Goal: Task Accomplishment & Management: Manage account settings

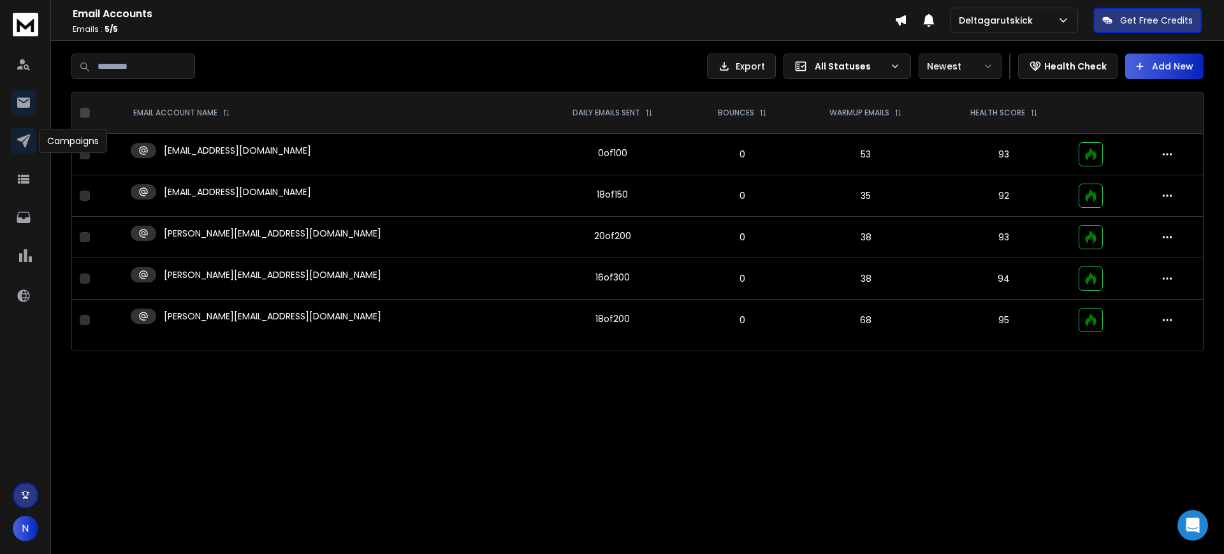
click at [23, 141] on icon at bounding box center [23, 140] width 15 height 15
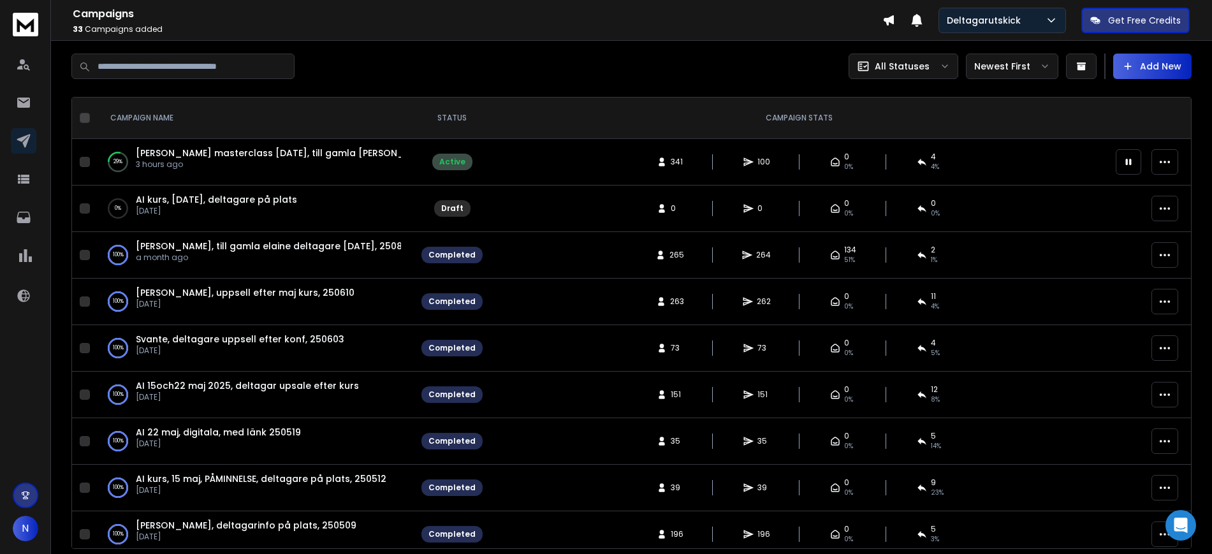
click at [988, 17] on p "Deltagarutskick" at bounding box center [986, 20] width 79 height 13
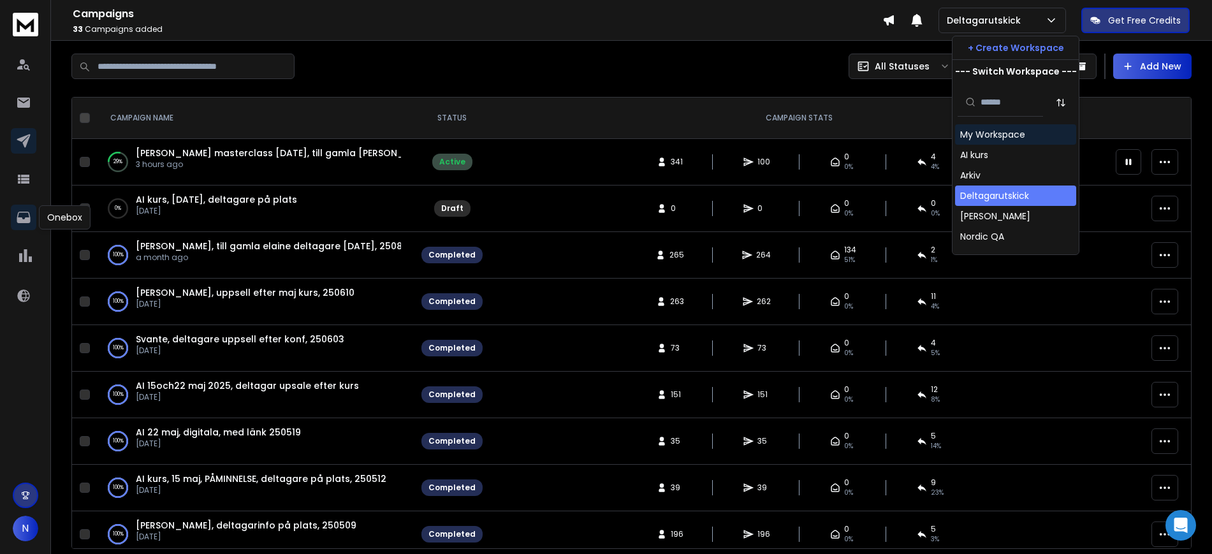
click at [20, 210] on icon at bounding box center [23, 217] width 15 height 15
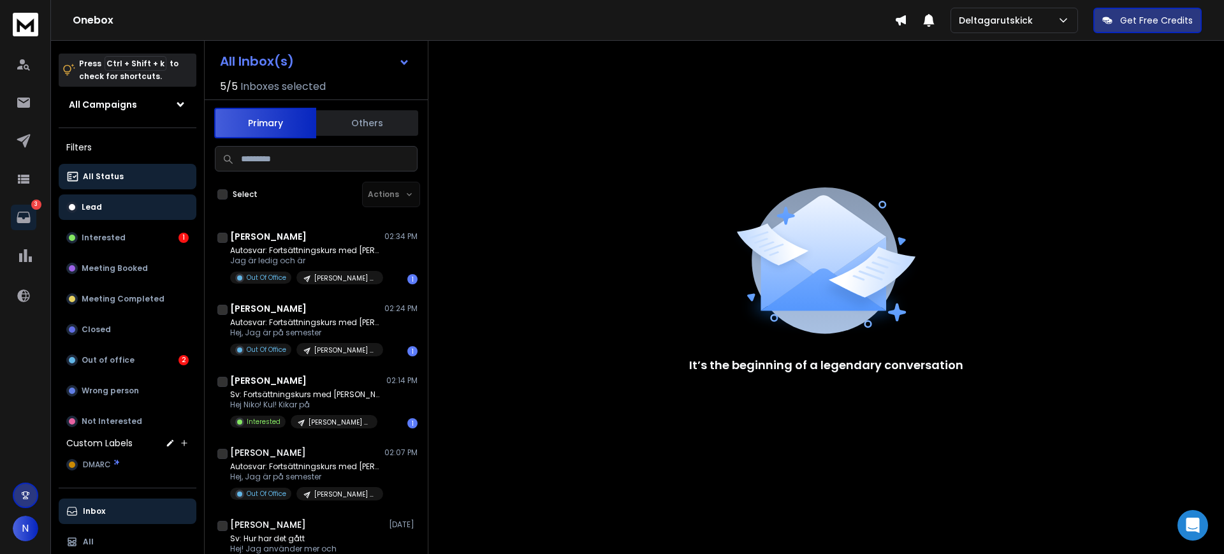
click at [119, 209] on button "Lead" at bounding box center [128, 207] width 138 height 26
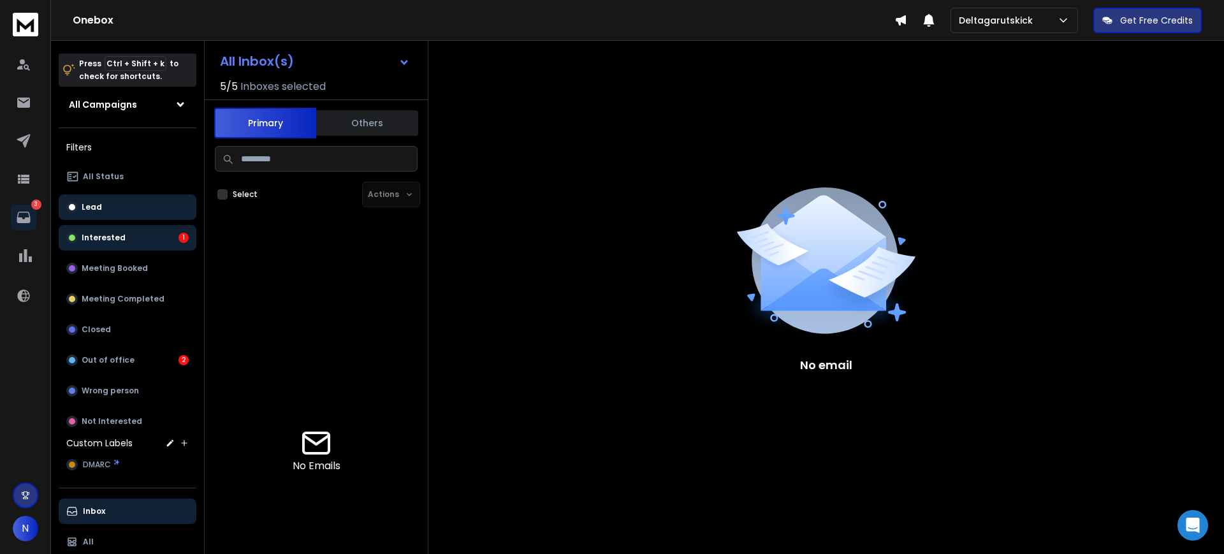
click at [124, 239] on button "Interested 1" at bounding box center [128, 238] width 138 height 26
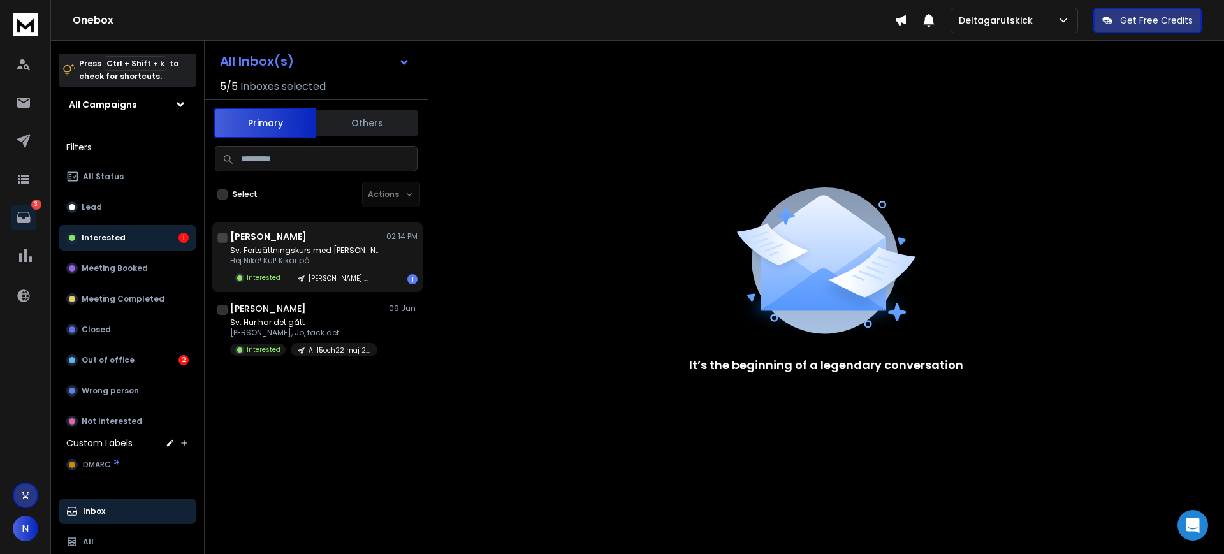
click at [331, 235] on div "Narges Friberg 02:14 PM" at bounding box center [323, 236] width 187 height 13
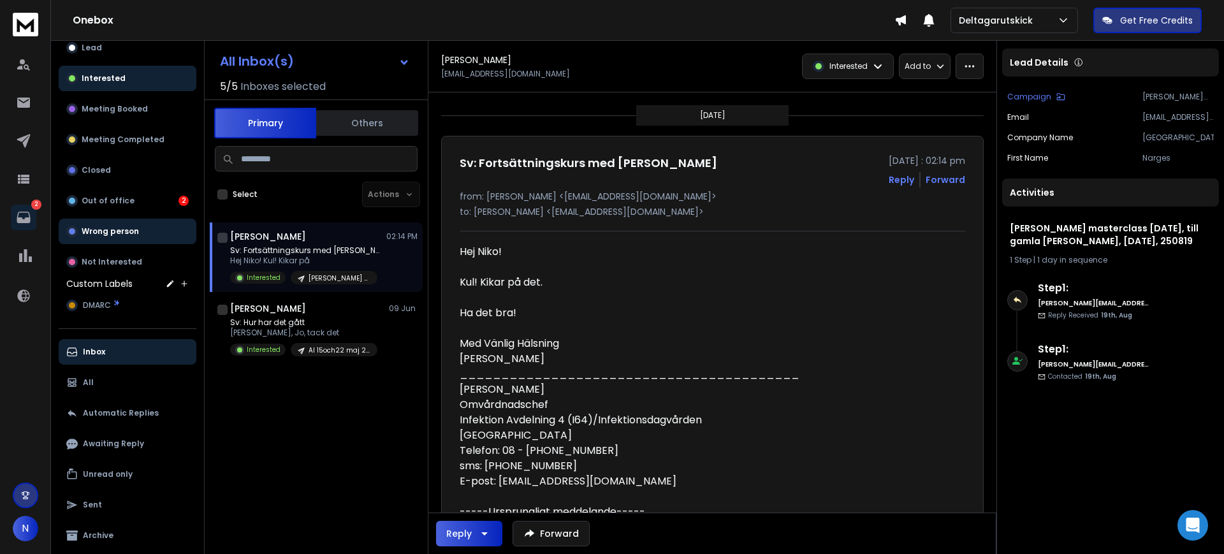
scroll to position [176, 0]
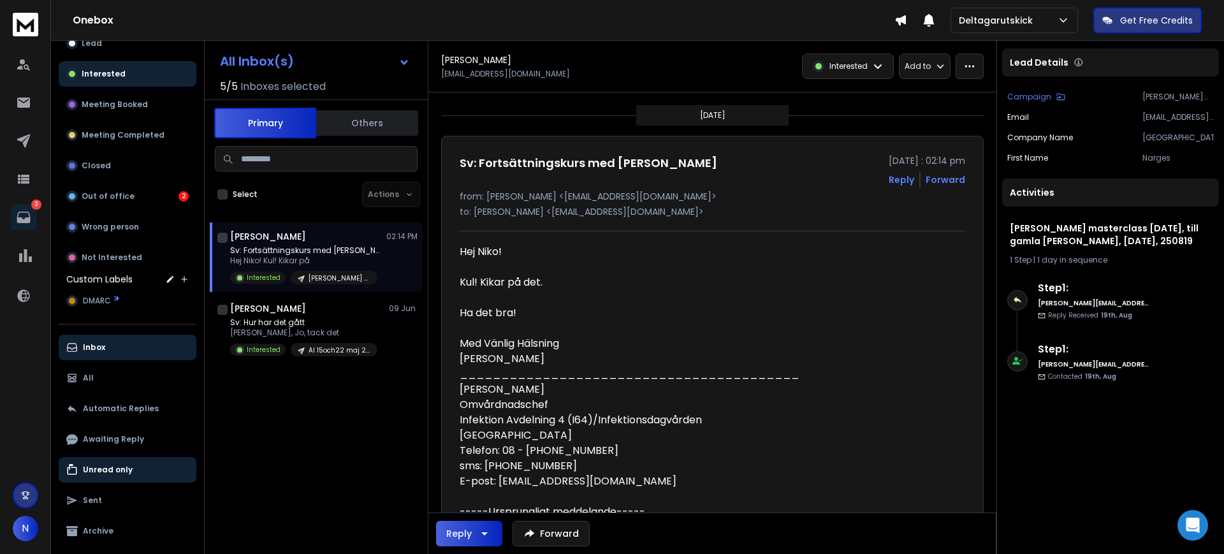
click at [122, 465] on p "Unread only" at bounding box center [108, 470] width 50 height 10
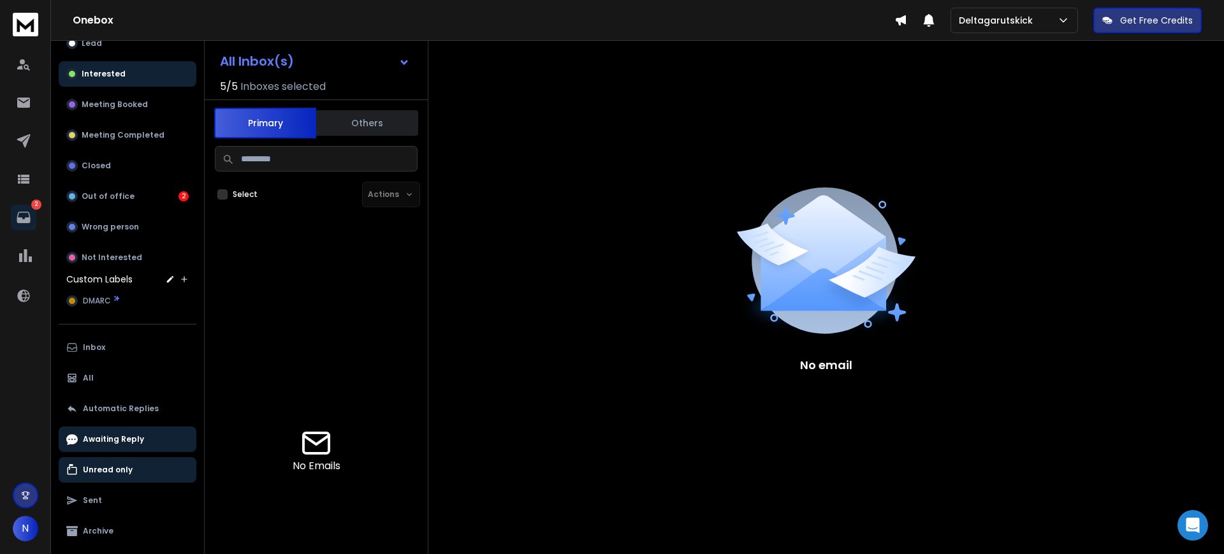
click at [126, 434] on p "Awaiting Reply" at bounding box center [113, 439] width 61 height 10
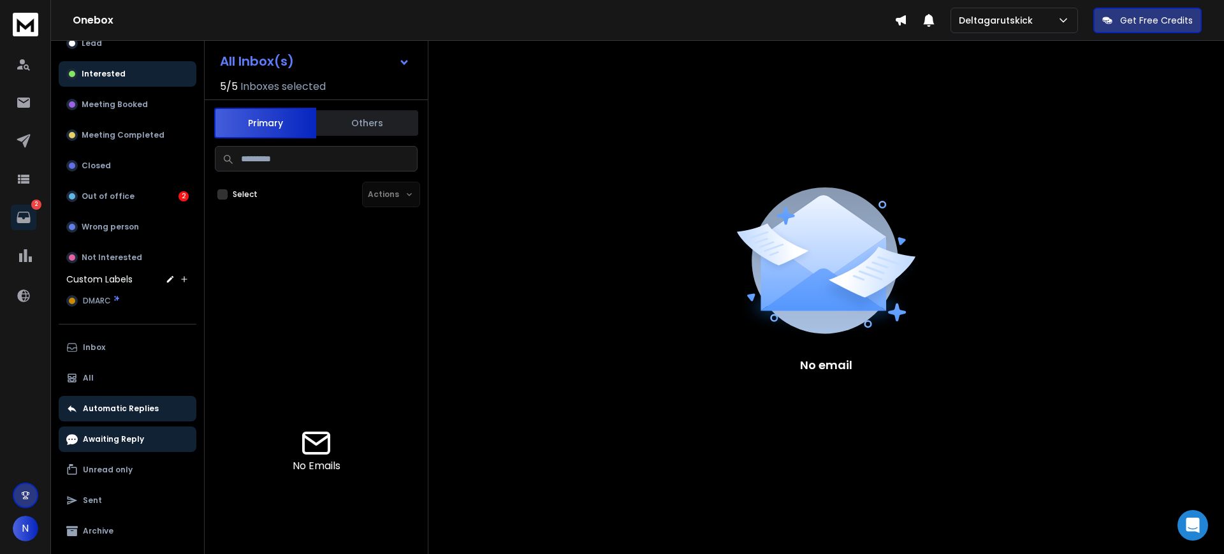
click at [123, 404] on p "Automatic Replies" at bounding box center [121, 409] width 76 height 10
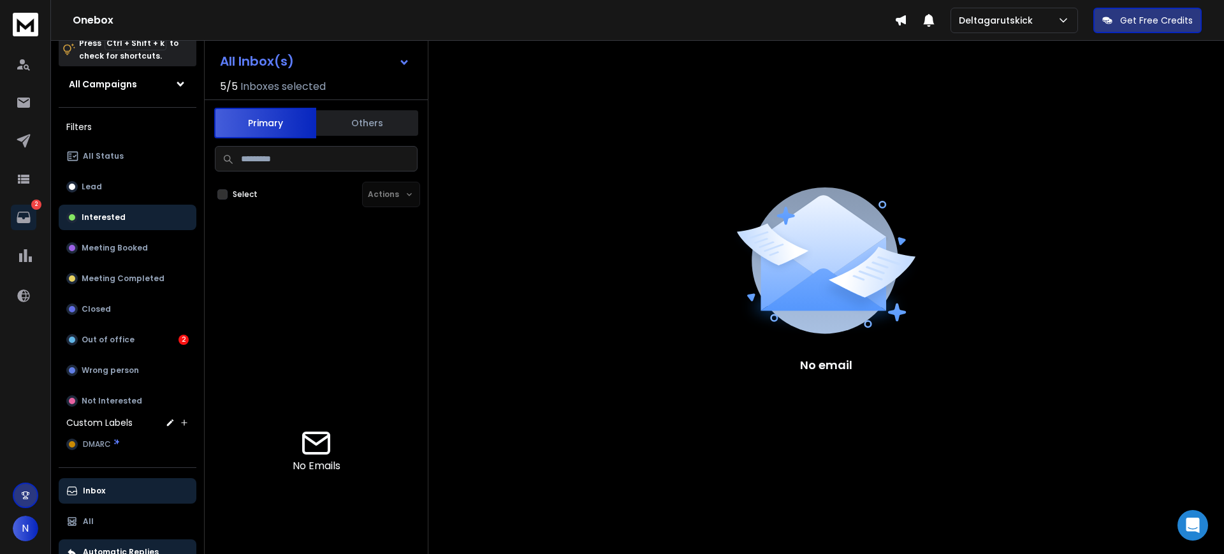
scroll to position [0, 0]
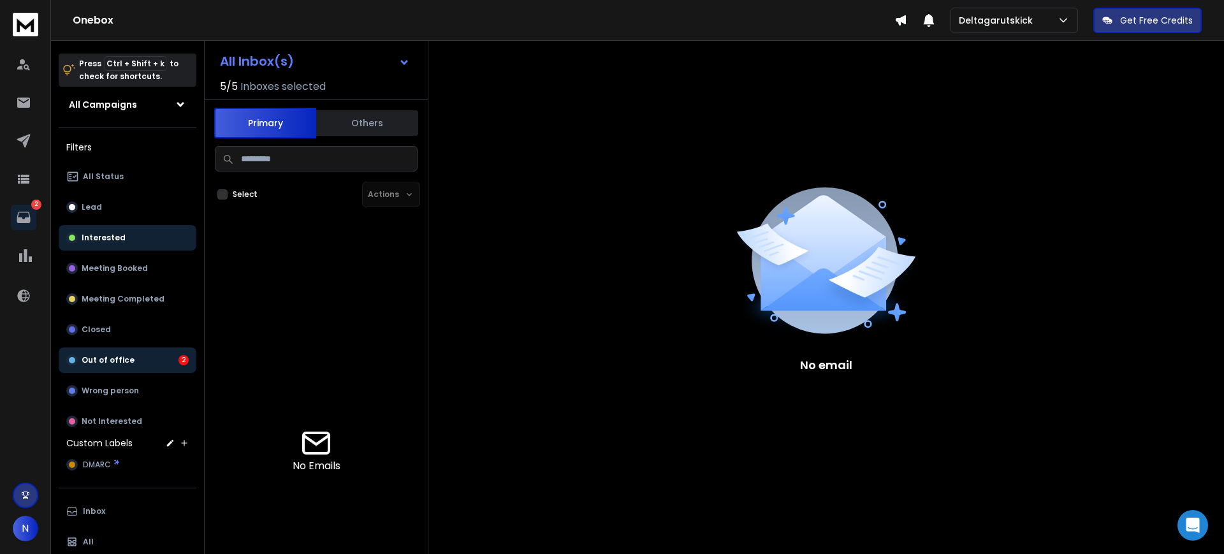
click at [128, 362] on p "Out of office" at bounding box center [108, 360] width 53 height 10
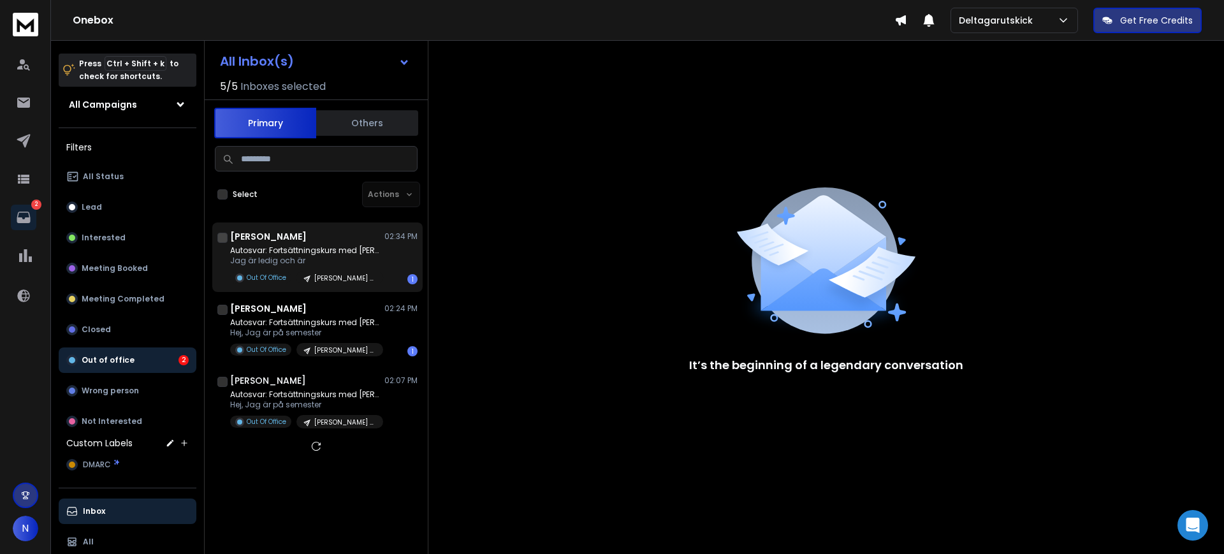
click at [314, 249] on p "Autosvar: Fortsättningskurs med Elaine Eksvärd" at bounding box center [306, 250] width 153 height 10
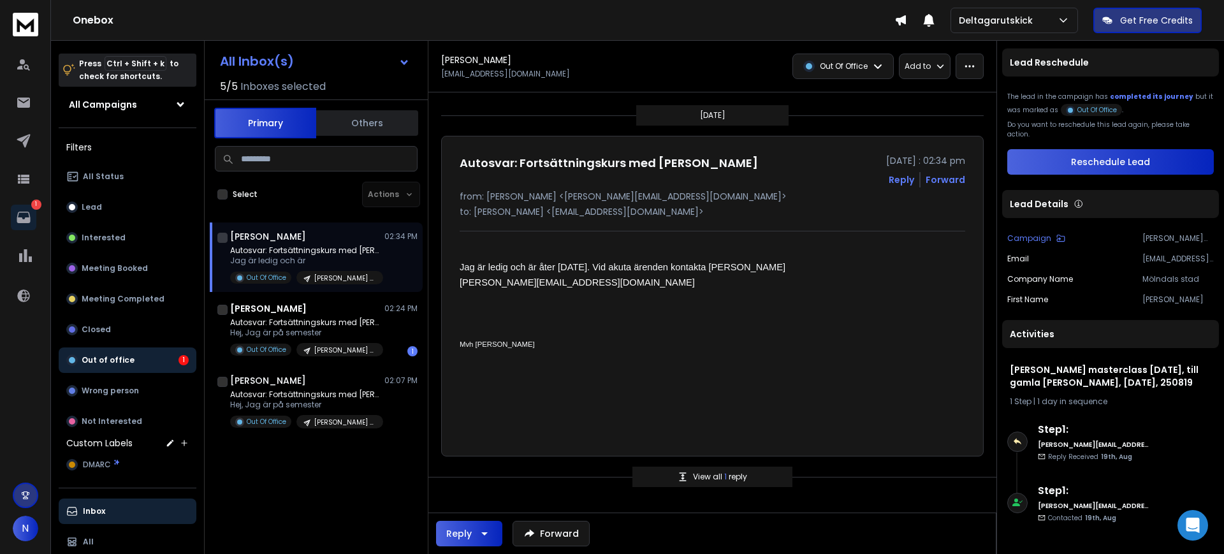
click at [976, 71] on icon "button" at bounding box center [969, 66] width 11 height 11
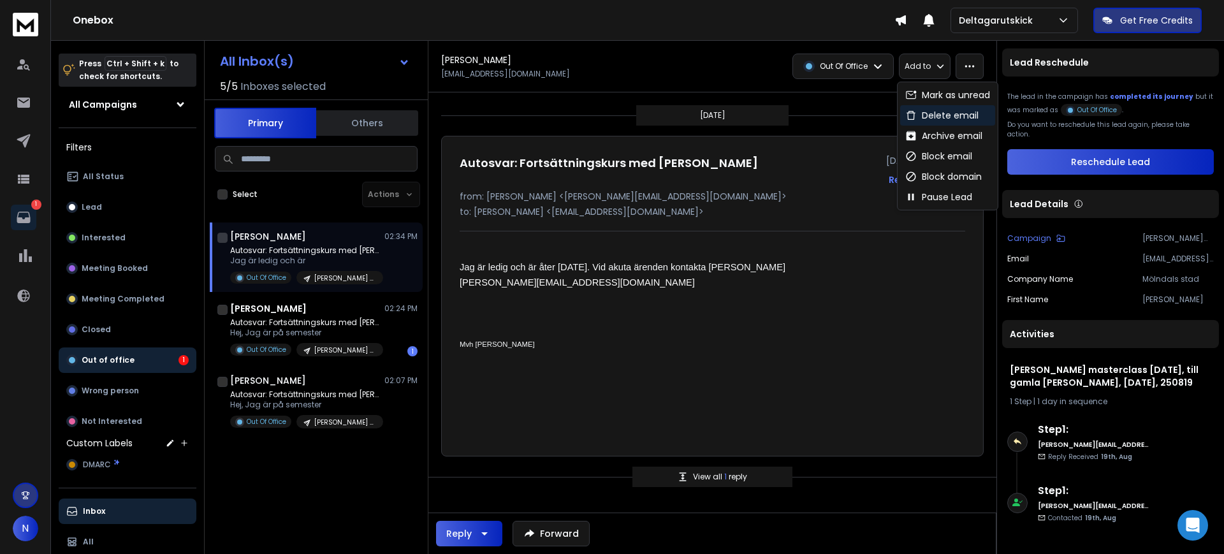
click at [969, 110] on div "Delete email" at bounding box center [941, 115] width 73 height 13
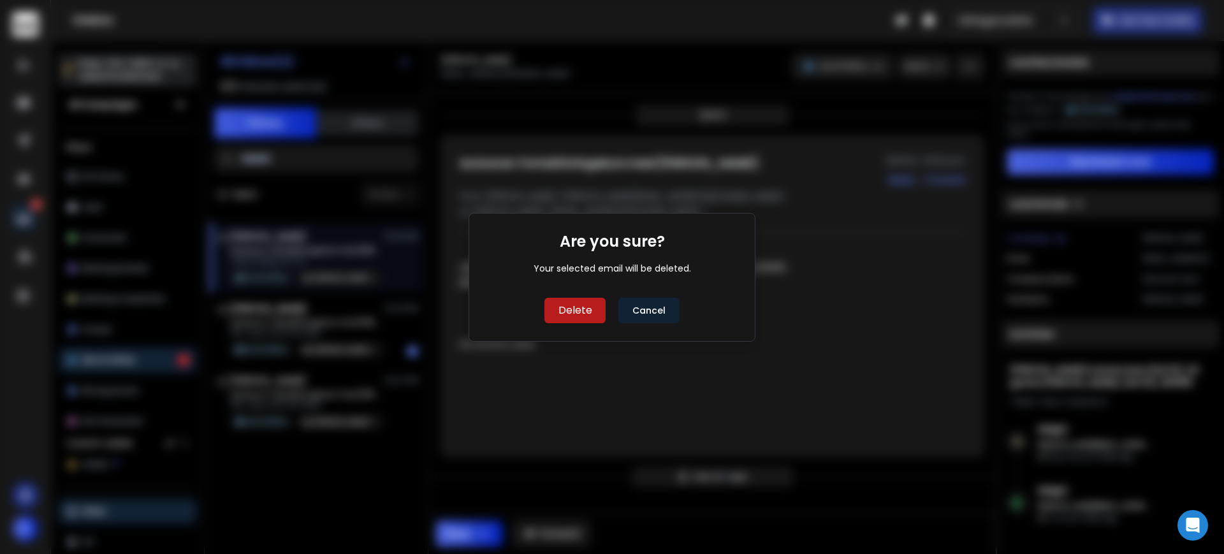
click at [582, 316] on button "Delete" at bounding box center [575, 311] width 61 height 26
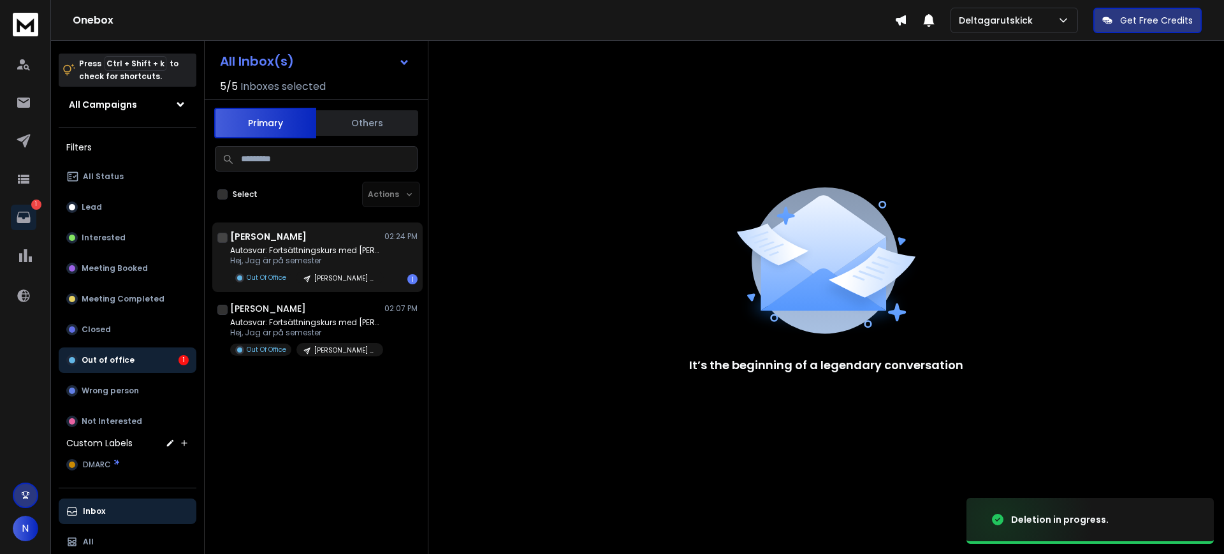
click at [306, 238] on div "Sofie Nyman 02:24 PM" at bounding box center [323, 236] width 187 height 13
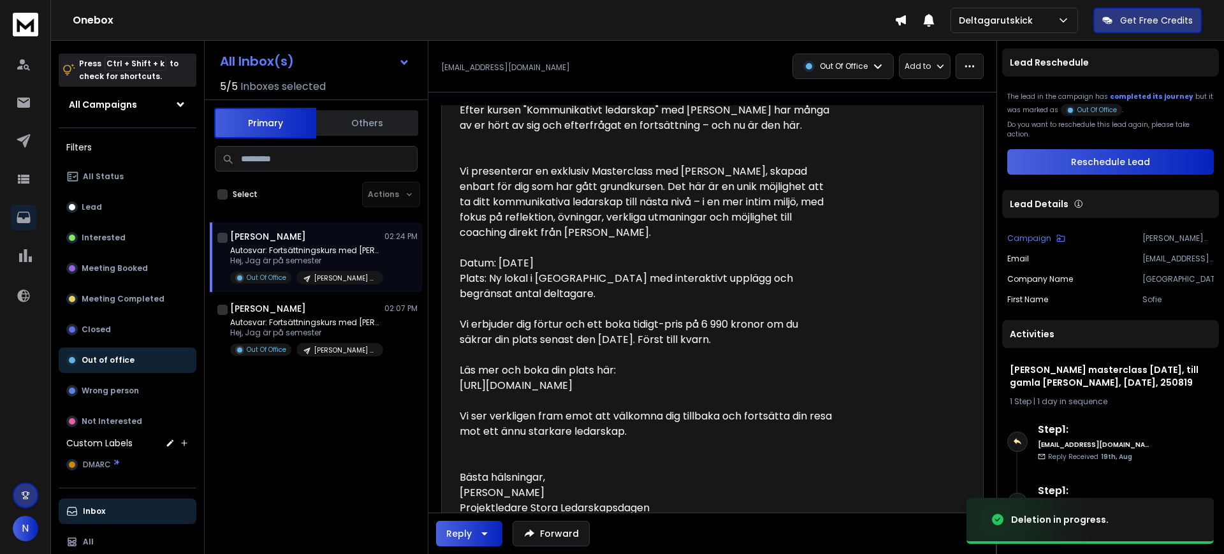
scroll to position [418, 0]
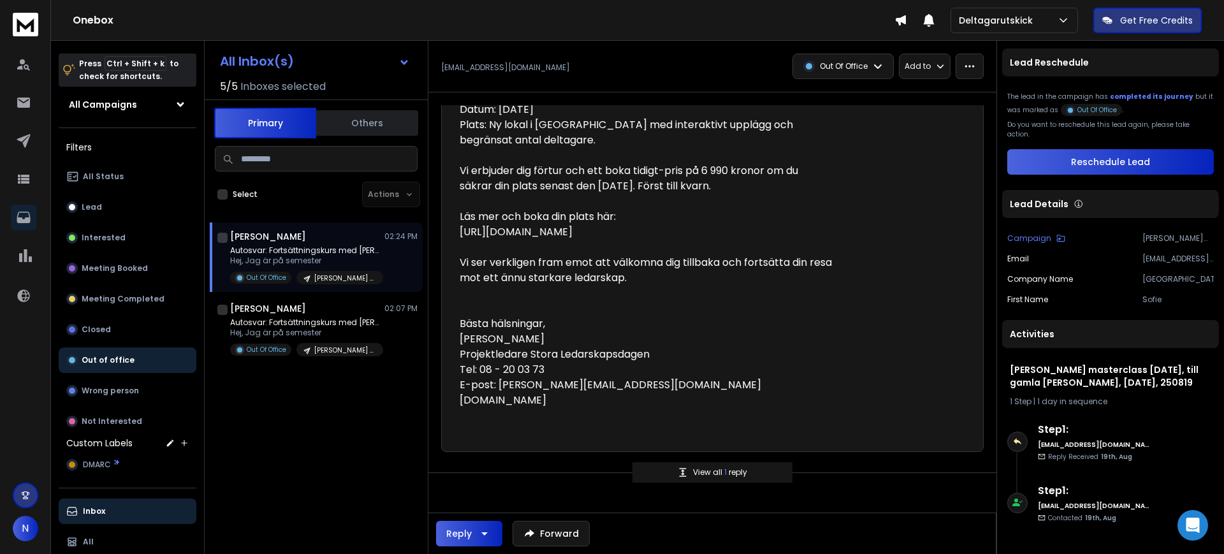
click at [708, 472] on p "View all 1 reply" at bounding box center [720, 472] width 54 height 10
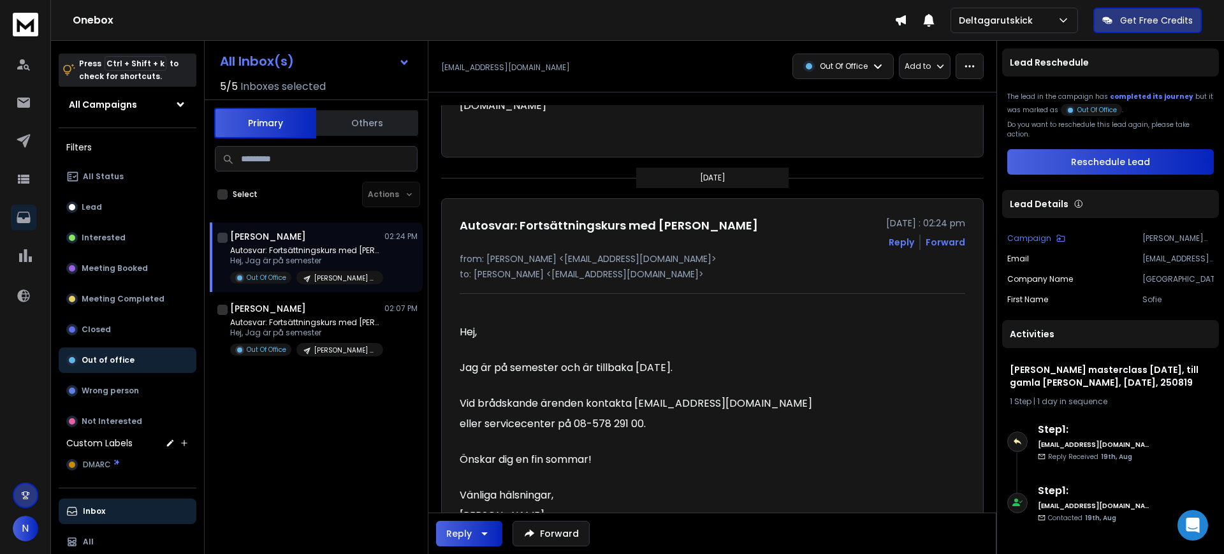
scroll to position [736, 0]
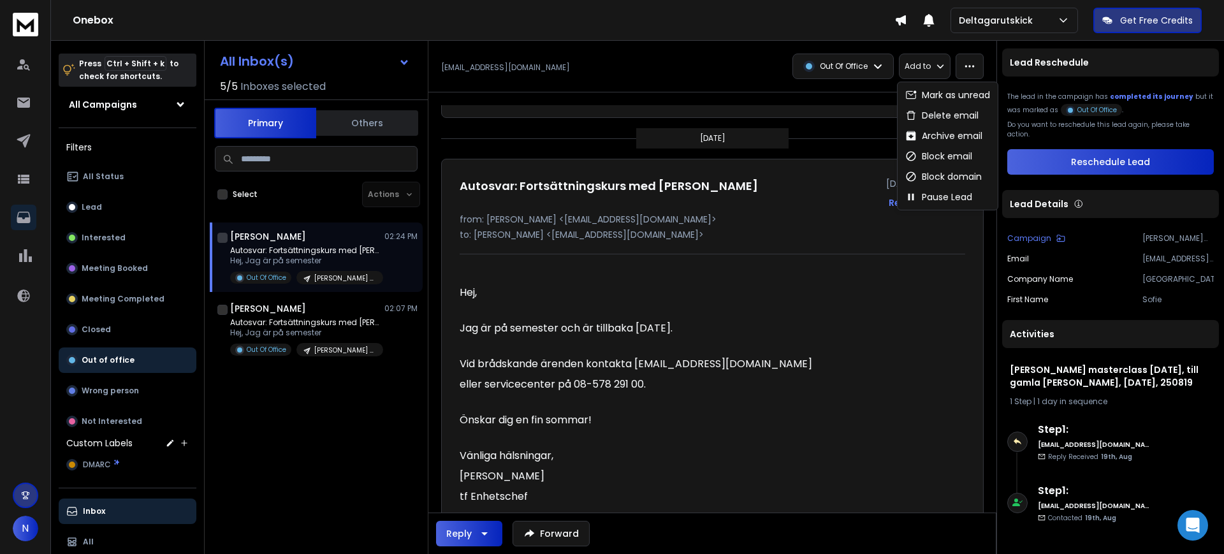
click at [984, 72] on button "button" at bounding box center [970, 67] width 28 height 26
click at [957, 117] on div "Delete email" at bounding box center [941, 115] width 73 height 13
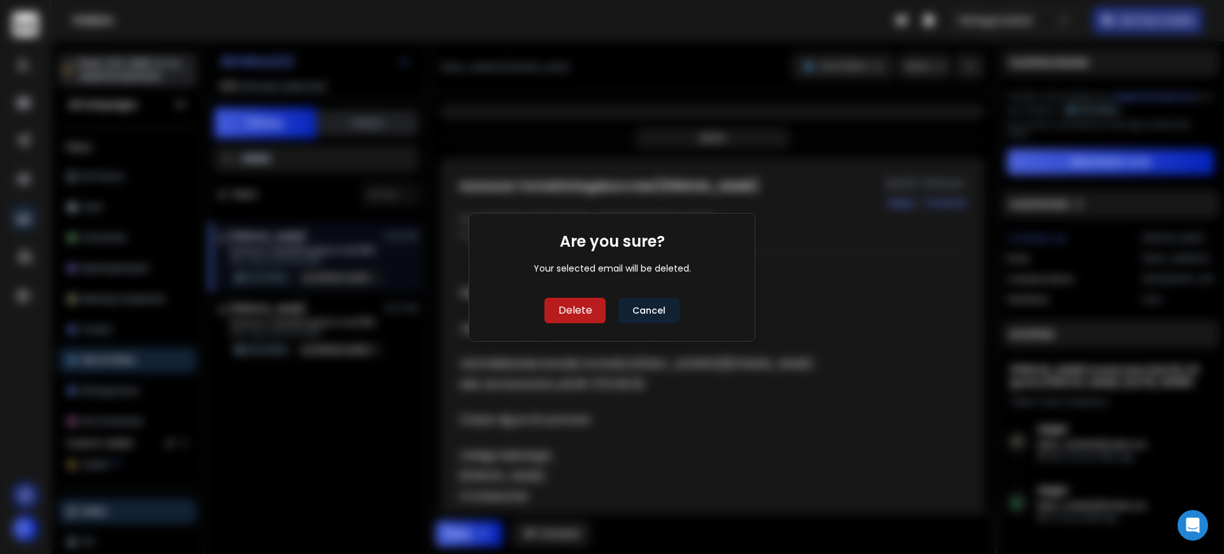
click at [563, 316] on button "Delete" at bounding box center [575, 311] width 61 height 26
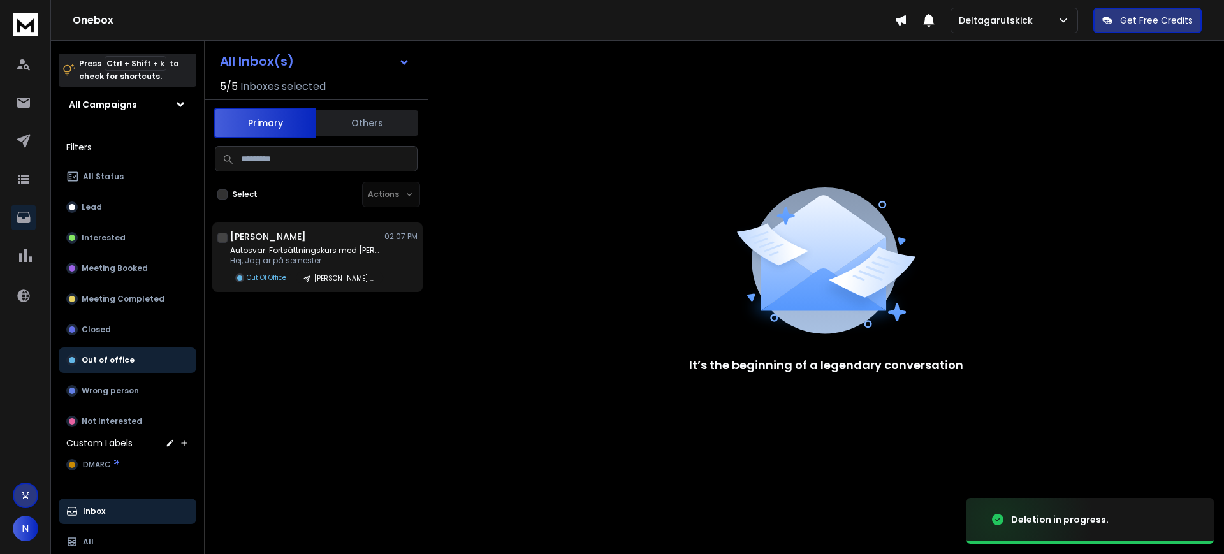
click at [323, 246] on p "Autosvar: Fortsättningskurs med Elaine Eksvärd" at bounding box center [306, 250] width 153 height 10
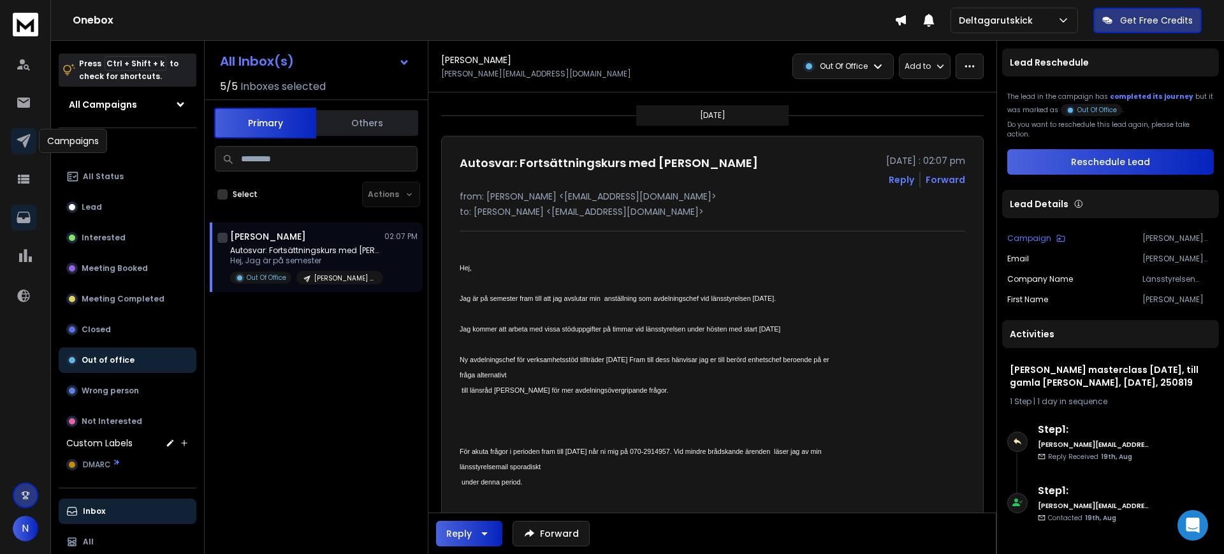
click at [20, 141] on icon at bounding box center [23, 140] width 13 height 13
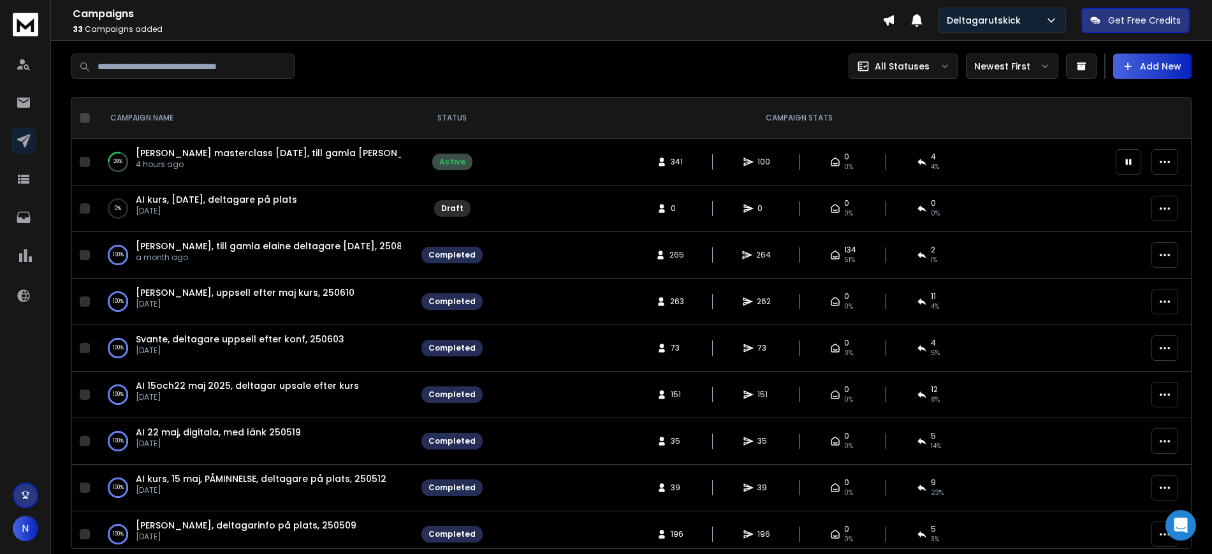
click at [971, 15] on p "Deltagarutskick" at bounding box center [986, 20] width 79 height 13
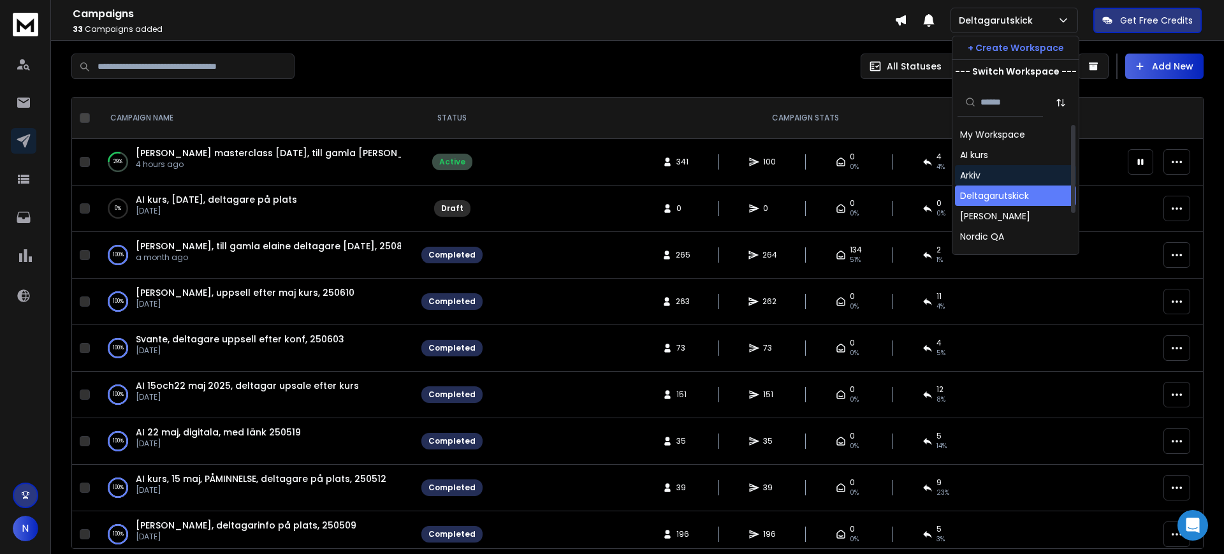
click at [990, 177] on div "Arkiv" at bounding box center [1015, 175] width 121 height 20
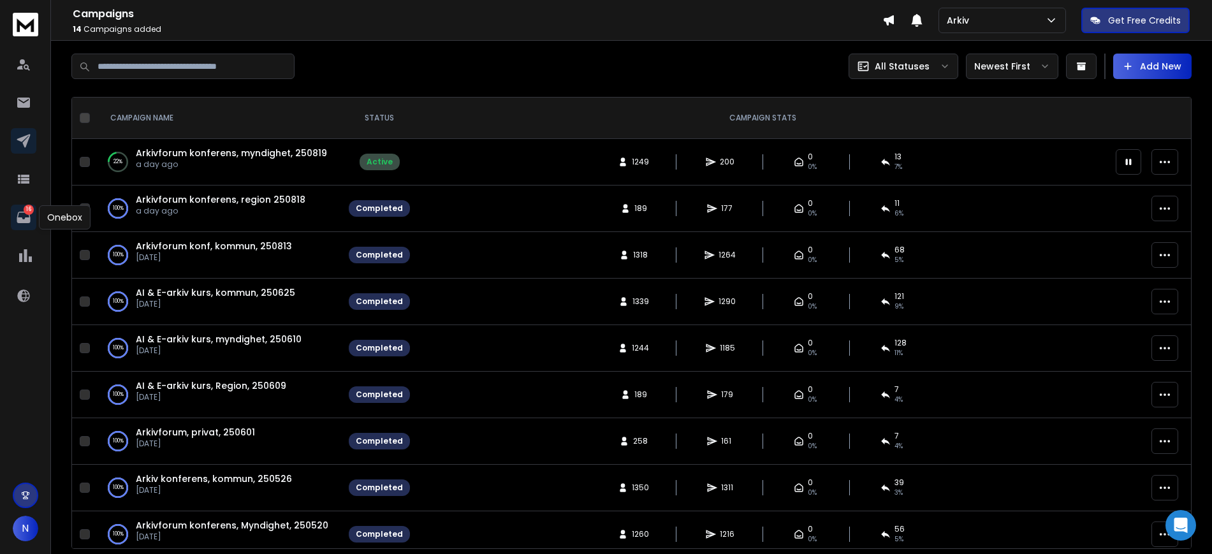
click at [23, 218] on icon at bounding box center [23, 217] width 15 height 15
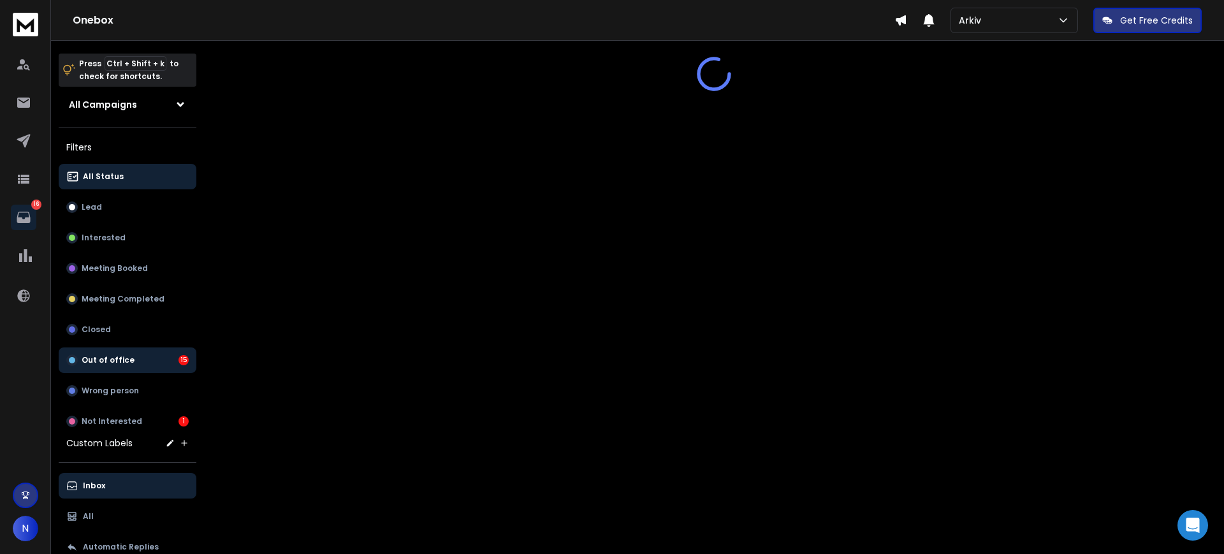
click at [123, 364] on p "Out of office" at bounding box center [108, 360] width 53 height 10
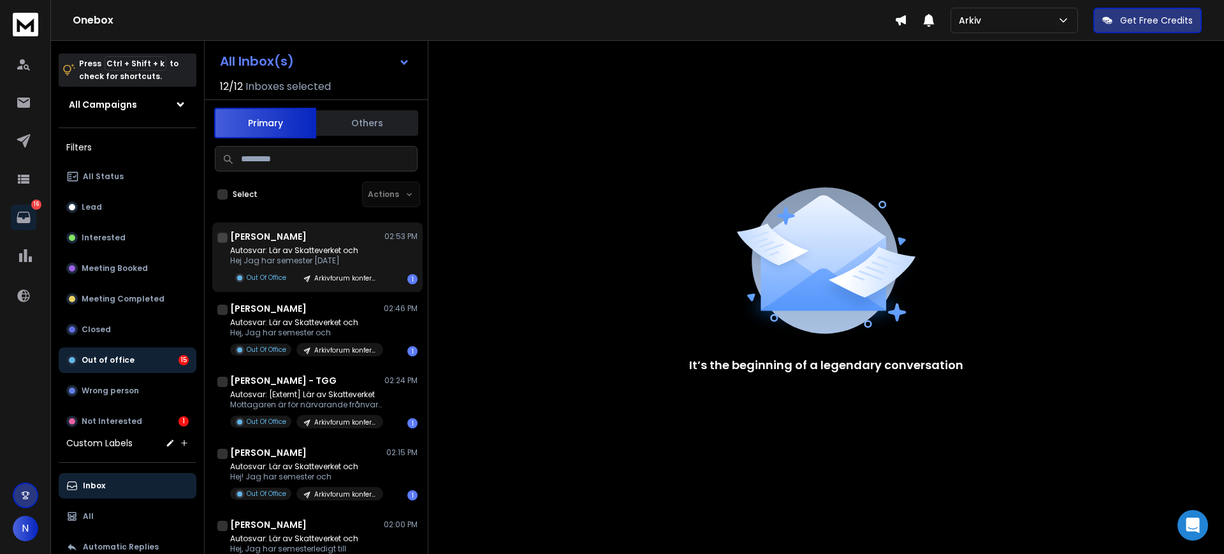
click at [318, 250] on p "Autosvar: Lär av Skatteverket och" at bounding box center [306, 250] width 153 height 10
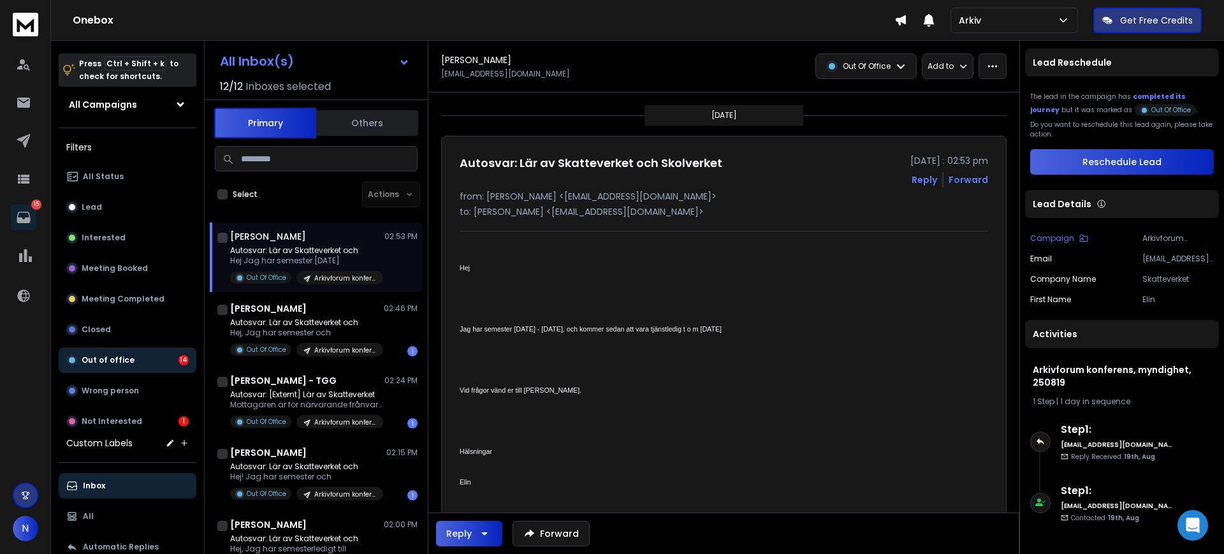
click at [1007, 63] on button "button" at bounding box center [993, 67] width 28 height 26
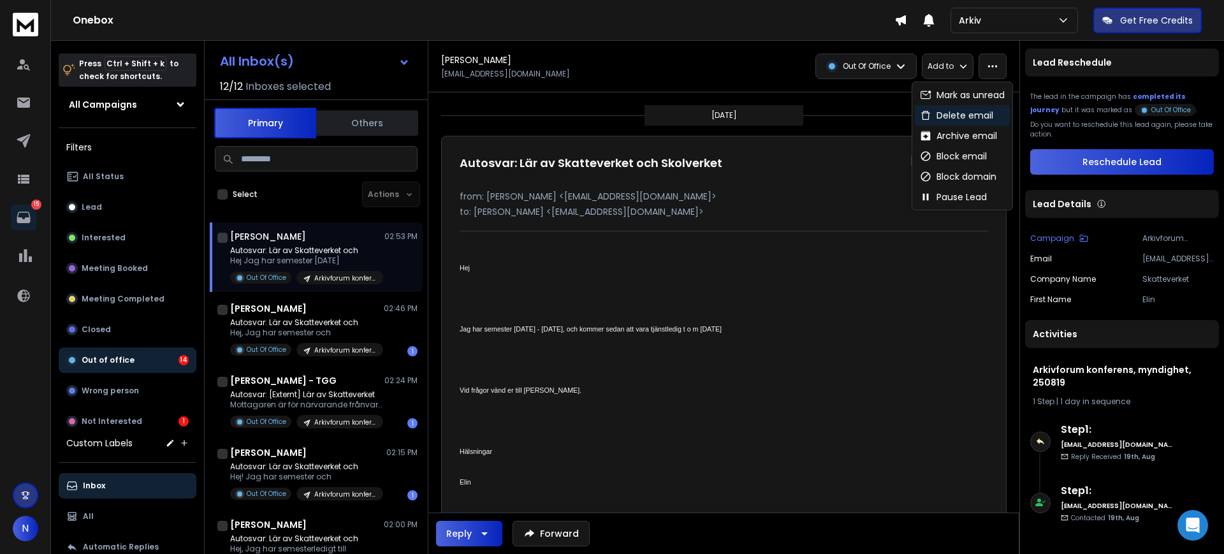
click at [988, 109] on div "Delete email" at bounding box center [956, 115] width 73 height 13
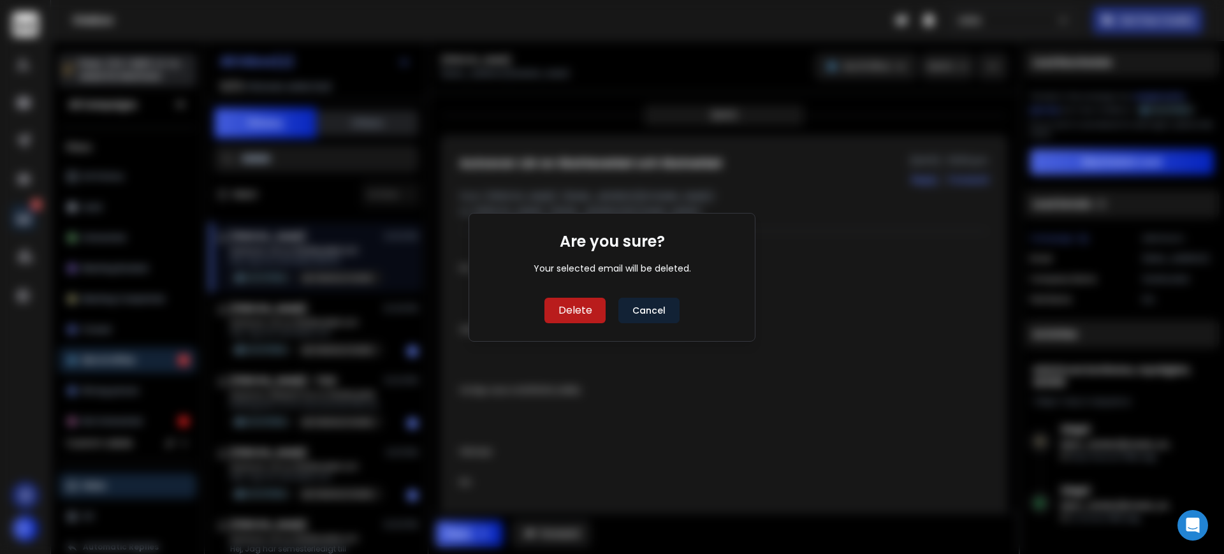
click at [589, 311] on button "Delete" at bounding box center [575, 311] width 61 height 26
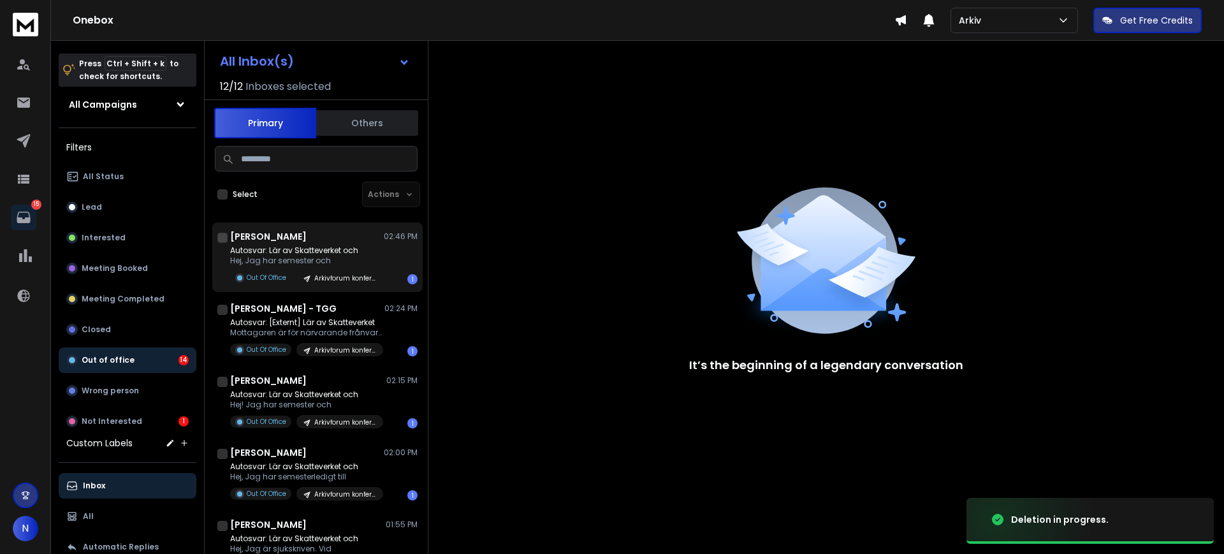
click at [343, 249] on p "Autosvar: Lär av Skatteverket och" at bounding box center [306, 250] width 153 height 10
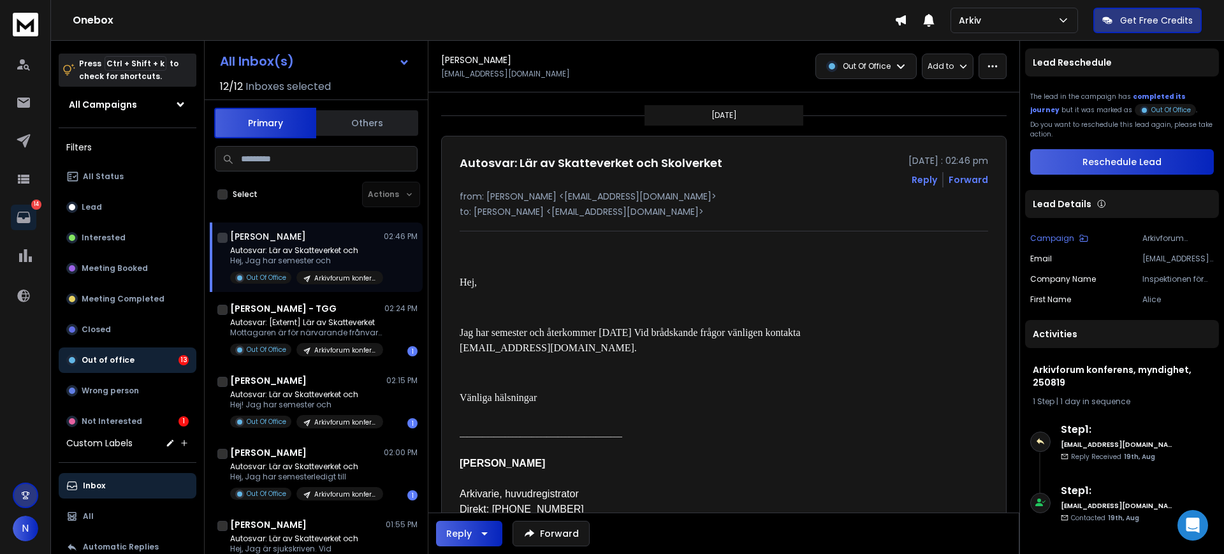
click at [1007, 66] on button "button" at bounding box center [993, 67] width 28 height 26
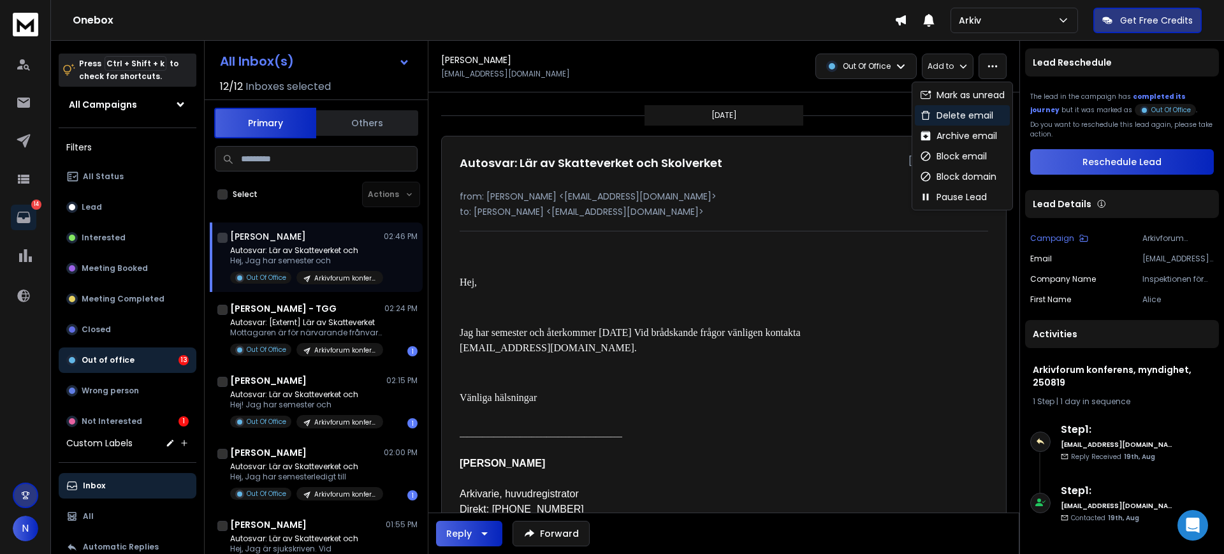
click at [989, 112] on div "Delete email" at bounding box center [956, 115] width 73 height 13
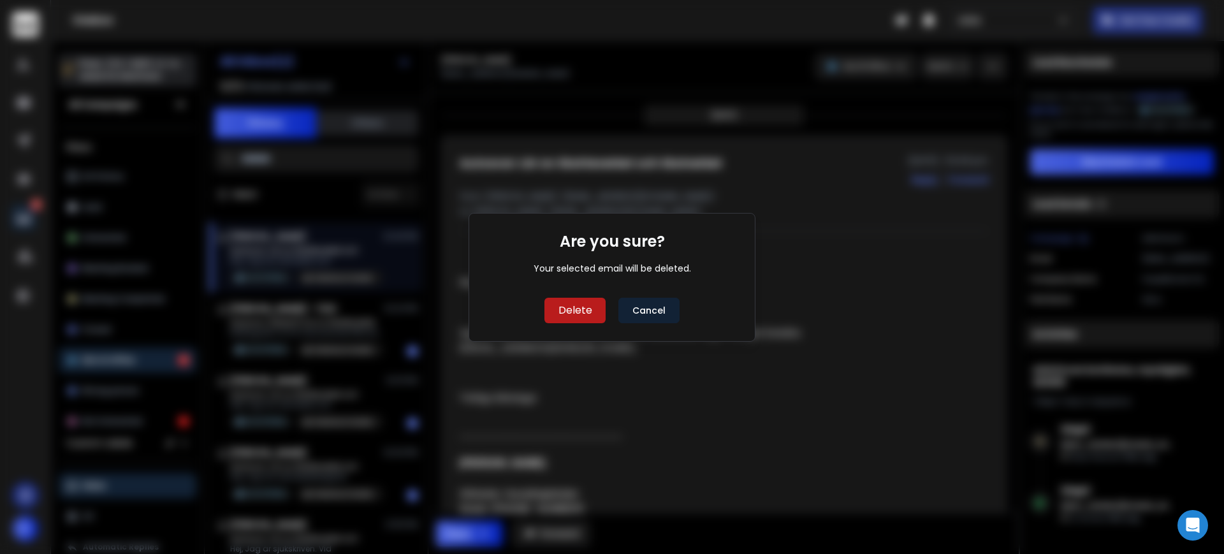
click at [590, 314] on button "Delete" at bounding box center [575, 311] width 61 height 26
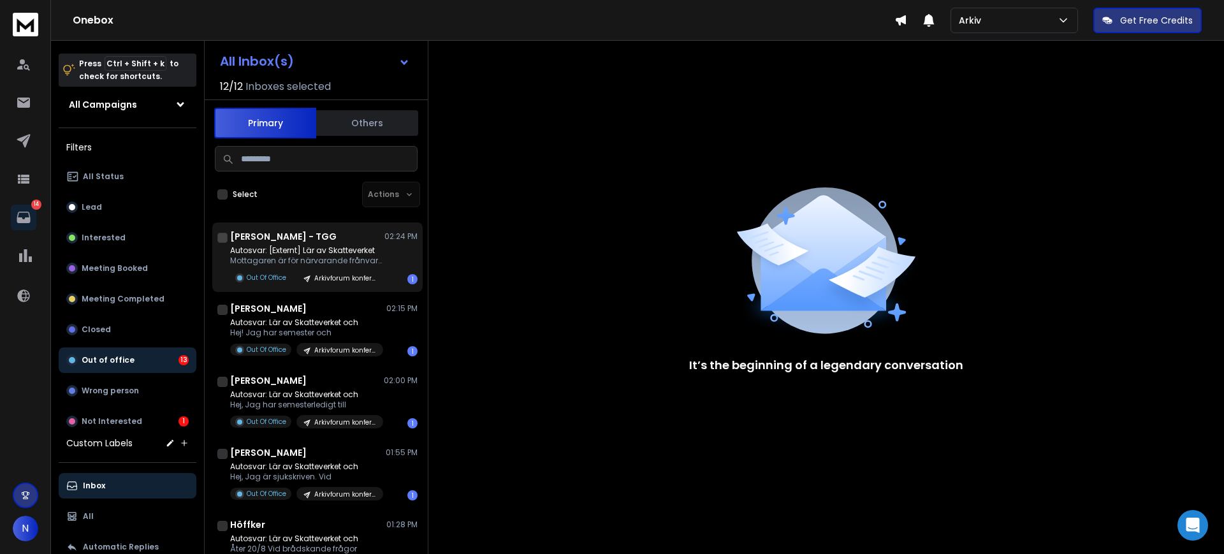
click at [333, 249] on p "Autosvar: [Externt] Lär av Skatteverket" at bounding box center [306, 250] width 153 height 10
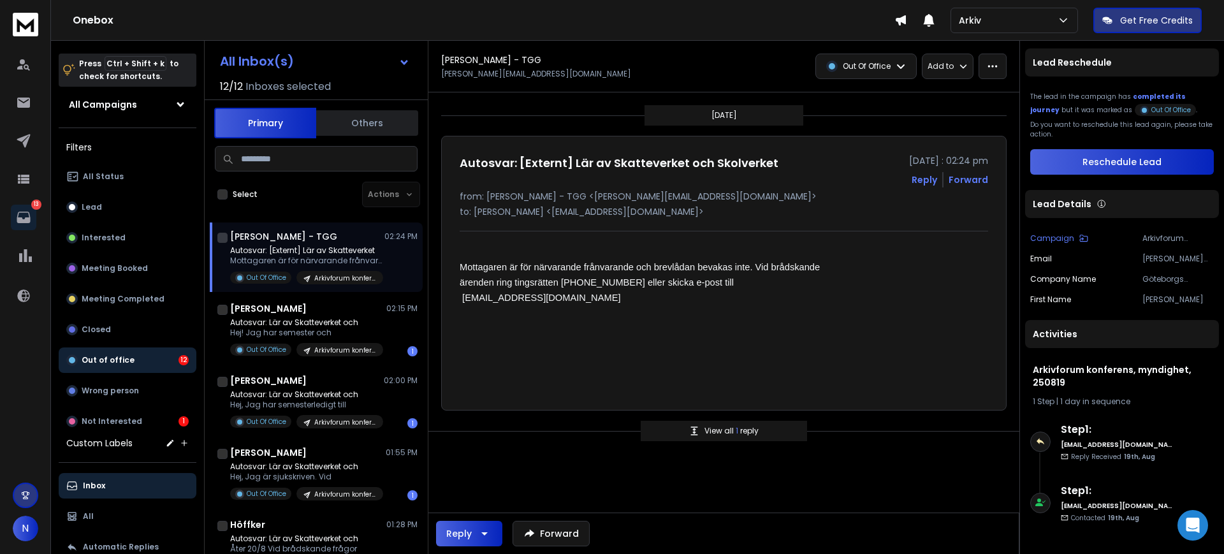
click at [999, 62] on icon "button" at bounding box center [992, 66] width 11 height 11
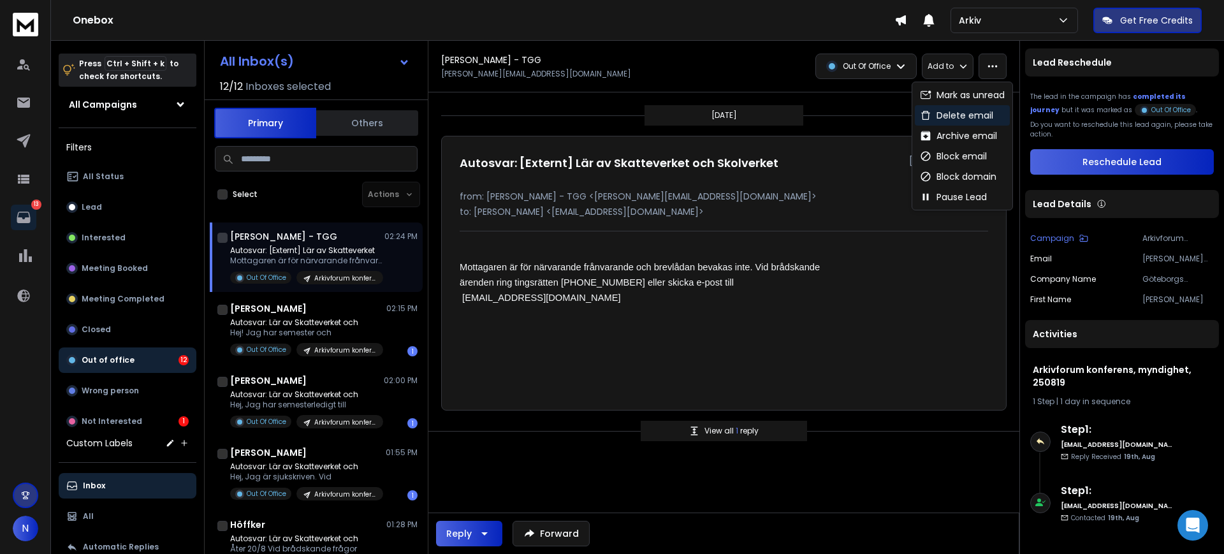
click at [960, 112] on div "Delete email" at bounding box center [956, 115] width 73 height 13
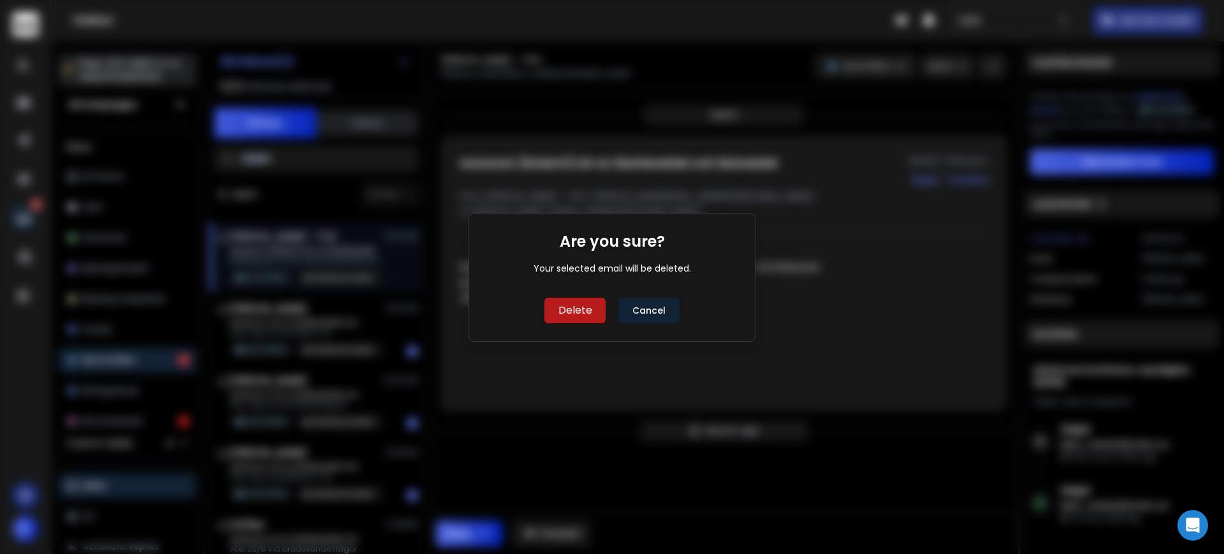
click at [570, 311] on button "Delete" at bounding box center [575, 311] width 61 height 26
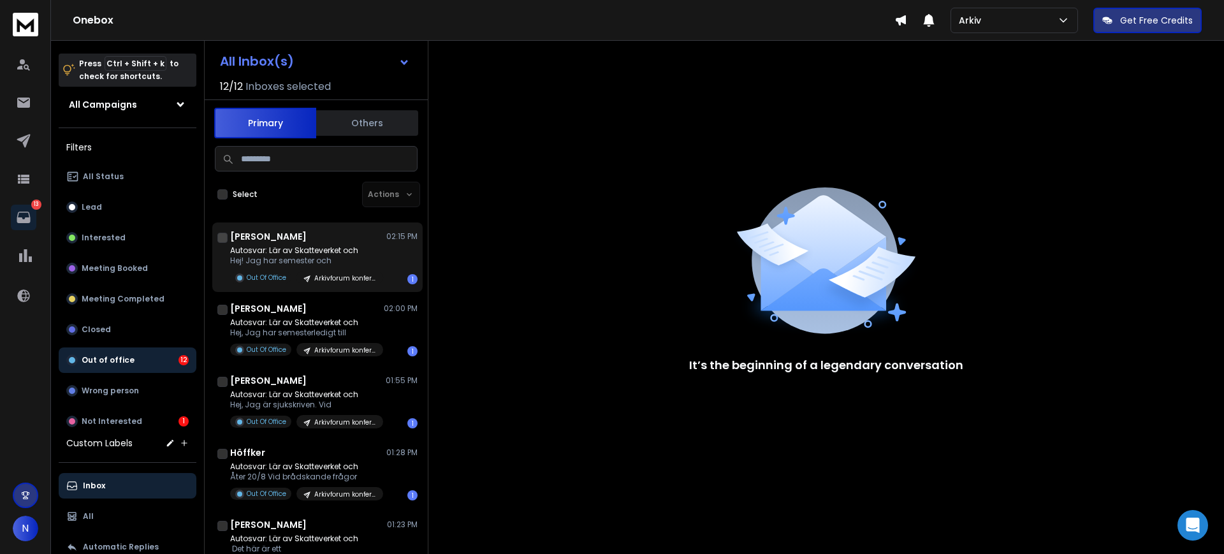
click at [268, 252] on p "Autosvar: Lär av Skatteverket och" at bounding box center [306, 250] width 153 height 10
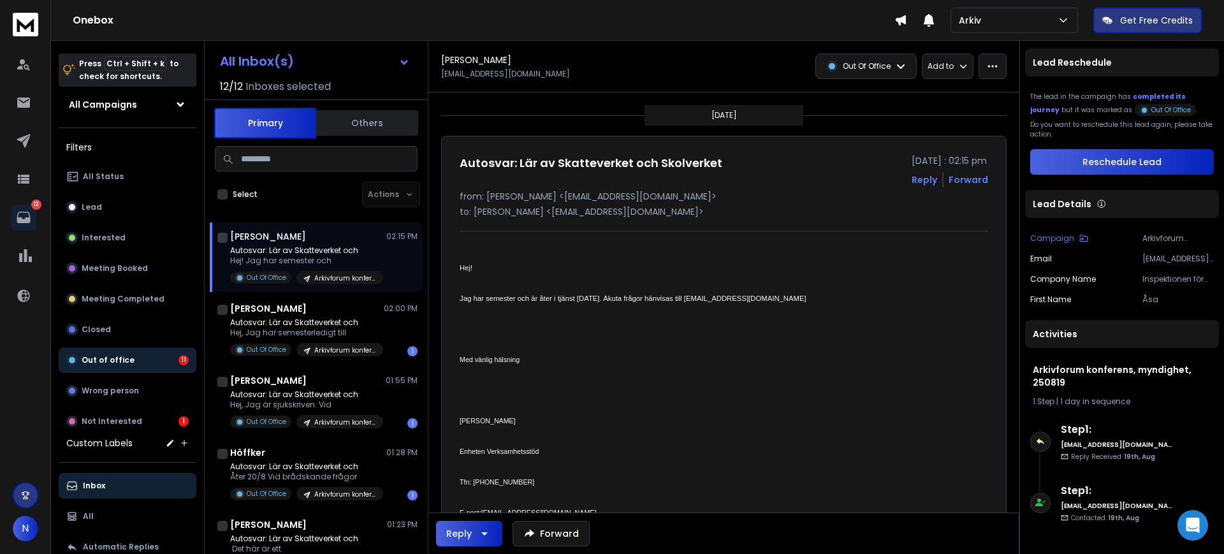
click at [999, 67] on icon "button" at bounding box center [992, 66] width 11 height 11
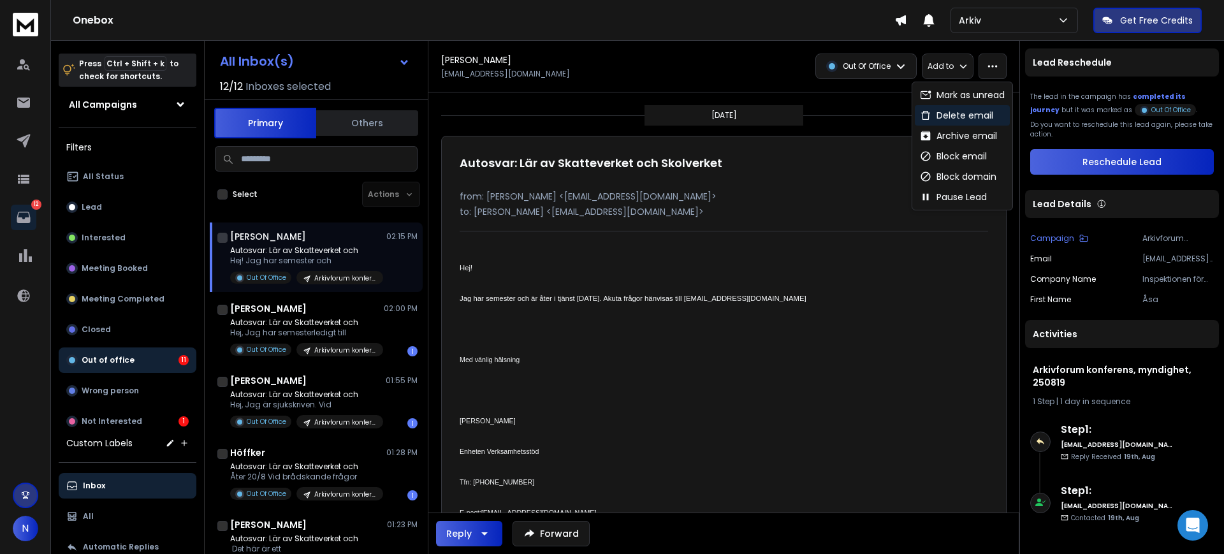
click at [985, 109] on div "Delete email" at bounding box center [956, 115] width 73 height 13
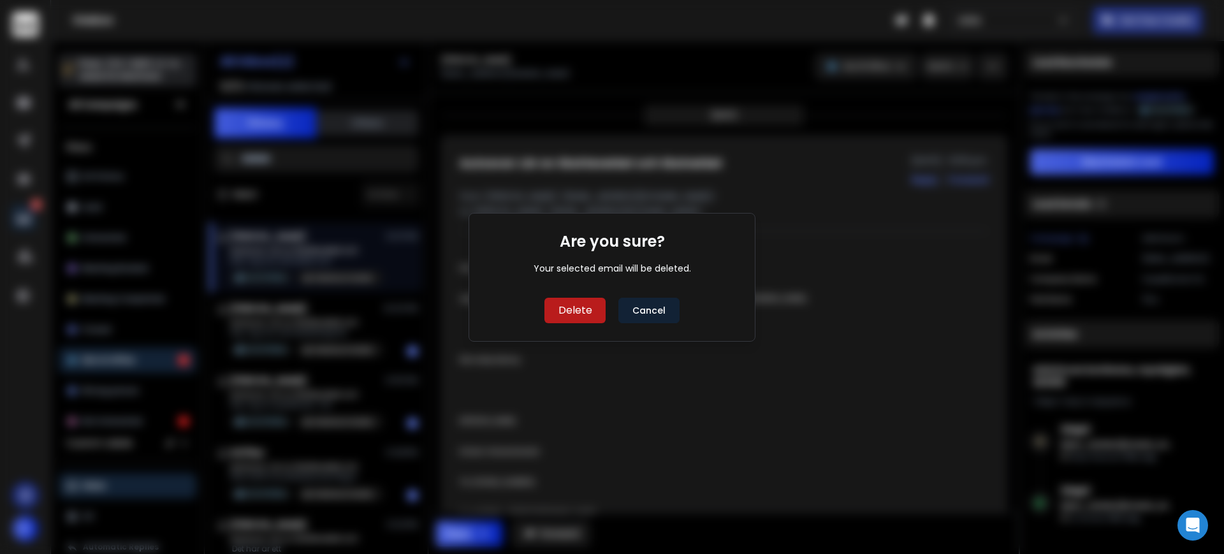
click at [595, 305] on button "Delete" at bounding box center [575, 311] width 61 height 26
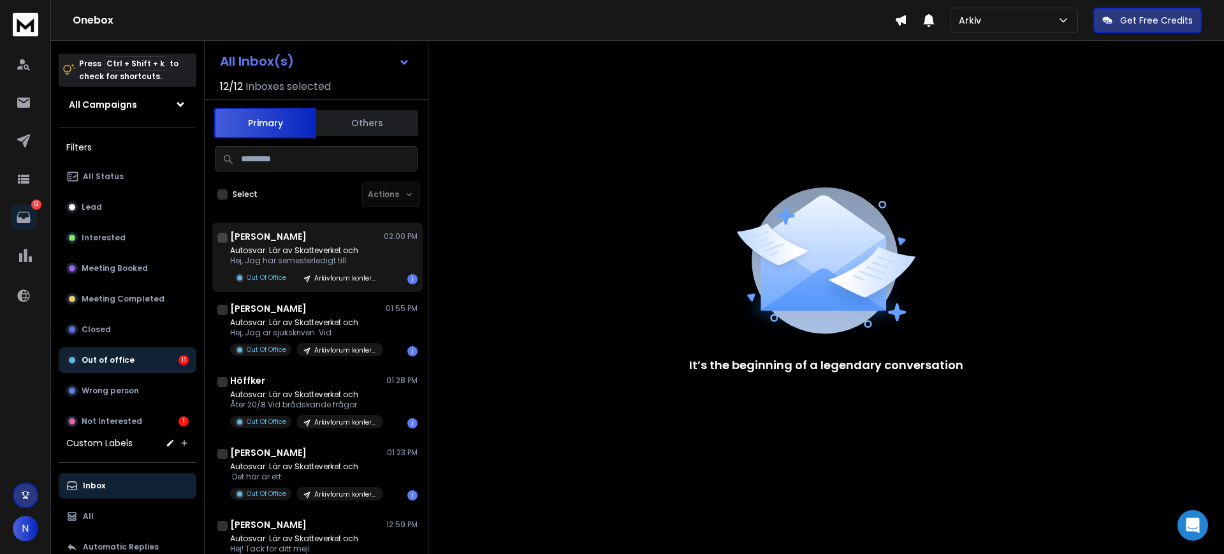
click at [326, 254] on p "Autosvar: Lär av Skatteverket och" at bounding box center [306, 250] width 153 height 10
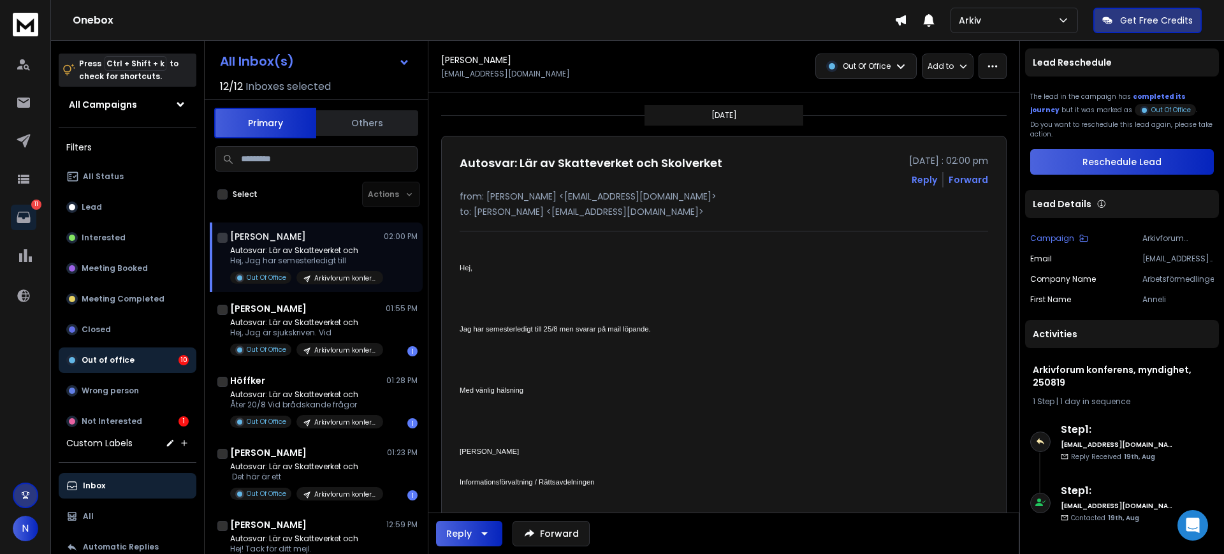
click at [1007, 64] on button "button" at bounding box center [993, 67] width 28 height 26
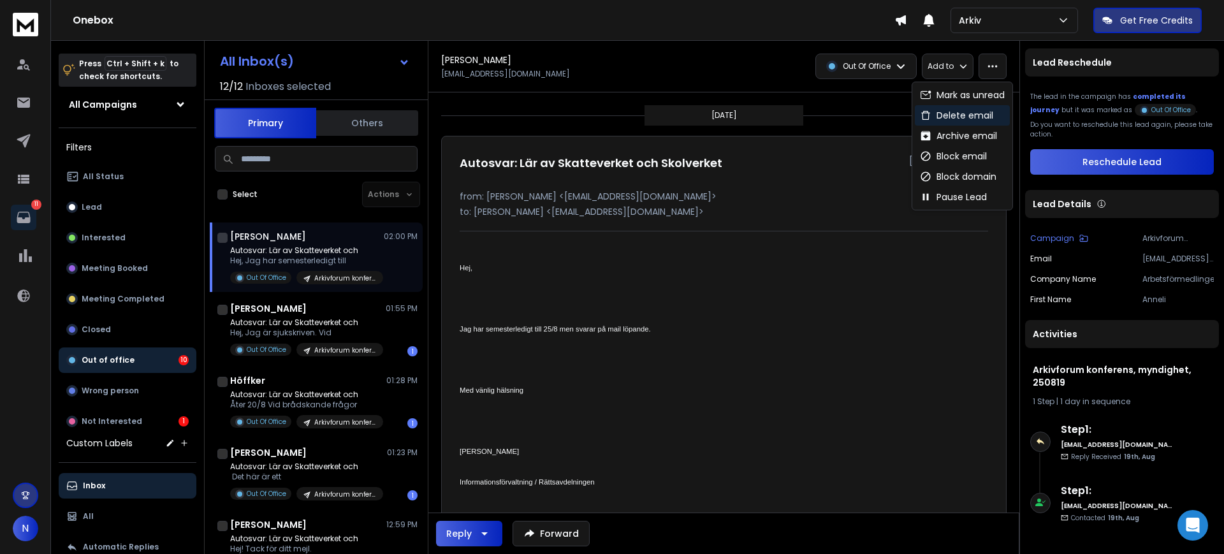
click at [978, 110] on div "Delete email" at bounding box center [956, 115] width 73 height 13
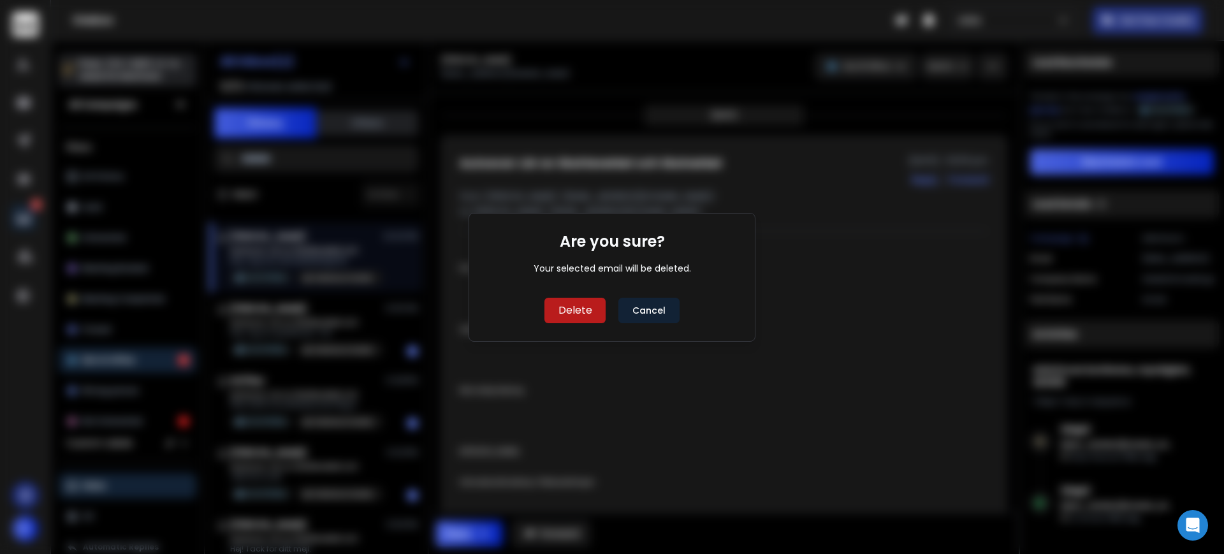
click at [578, 318] on button "Delete" at bounding box center [575, 311] width 61 height 26
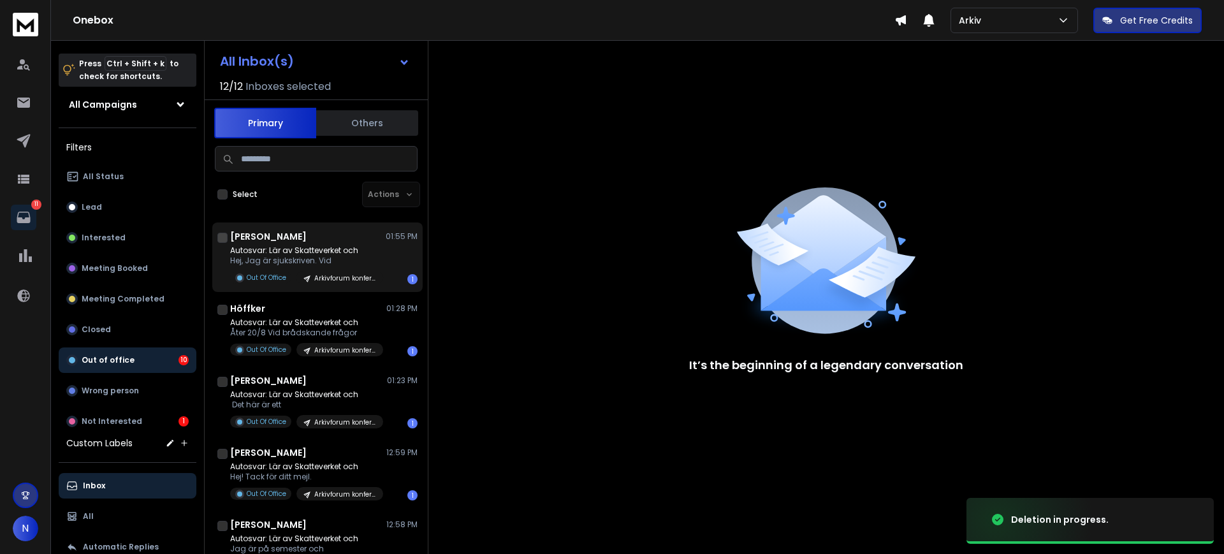
click at [353, 252] on p "Autosvar: Lär av Skatteverket och" at bounding box center [306, 250] width 153 height 10
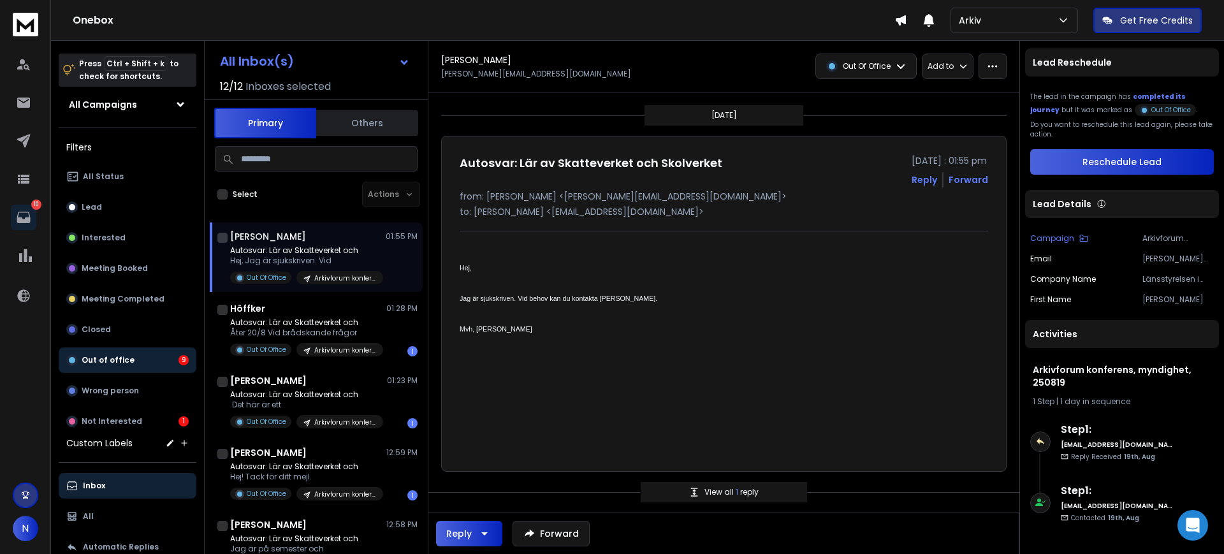
click at [996, 70] on icon "button" at bounding box center [992, 66] width 11 height 11
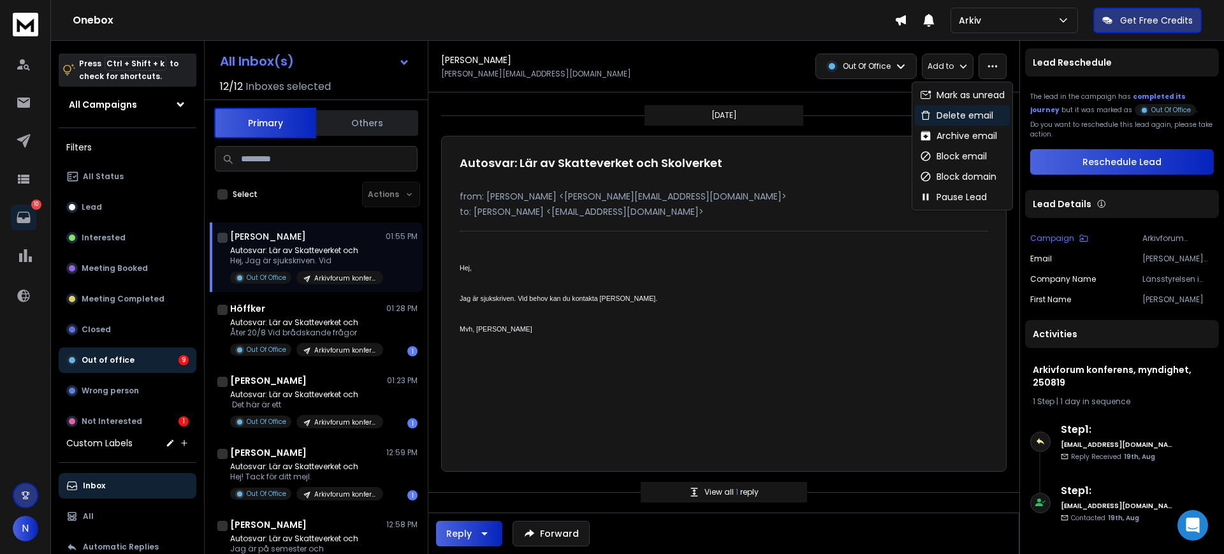
click at [981, 111] on div "Delete email" at bounding box center [956, 115] width 73 height 13
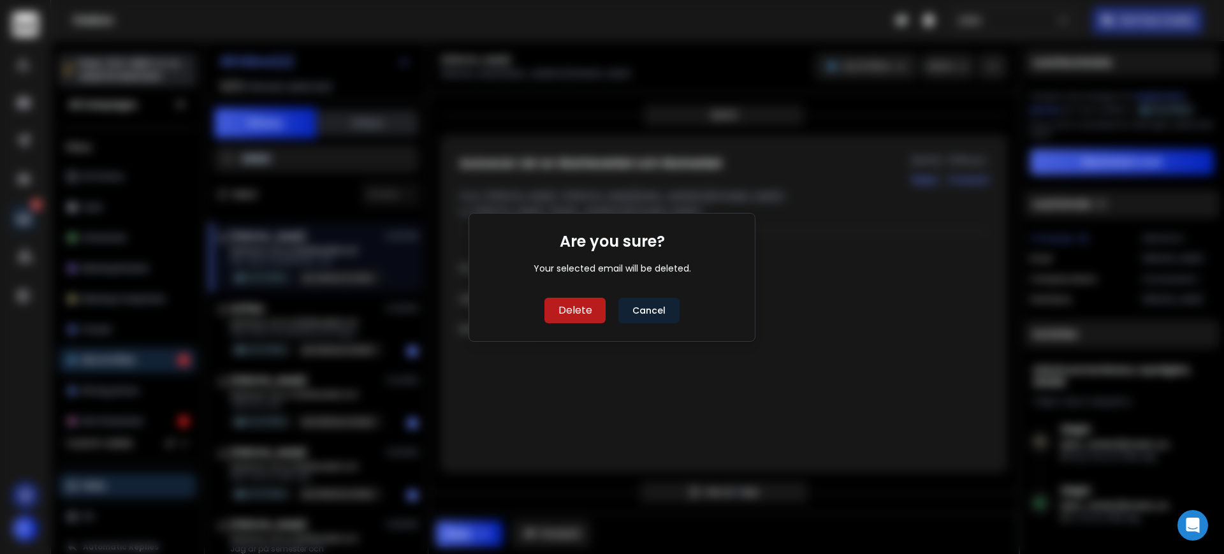
click at [589, 311] on button "Delete" at bounding box center [575, 311] width 61 height 26
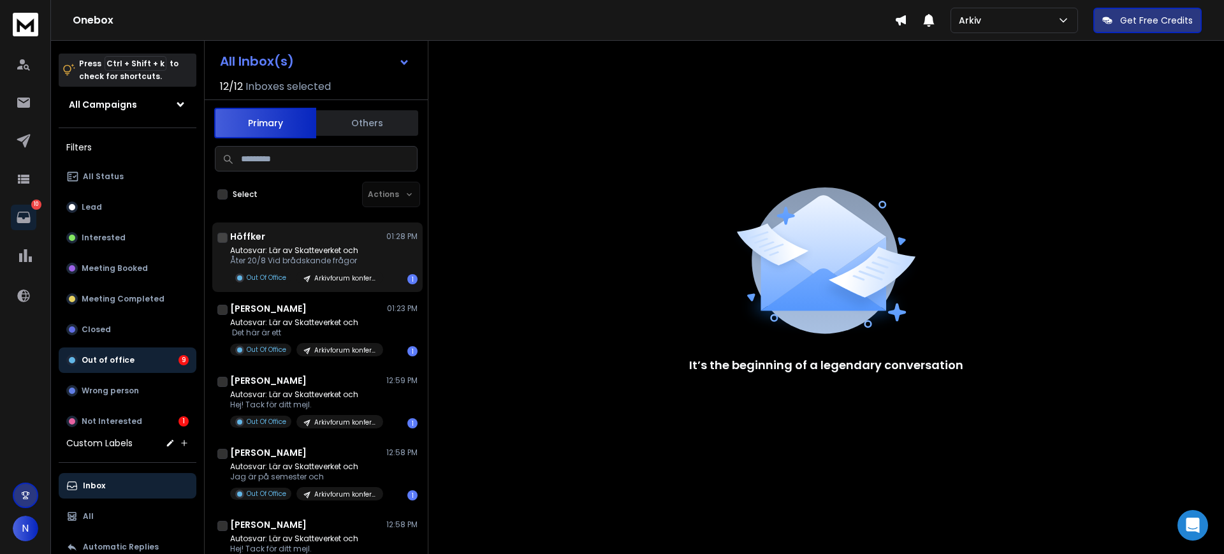
click at [288, 256] on p "Åter 20/8 Vid brådskande frågor" at bounding box center [306, 261] width 153 height 10
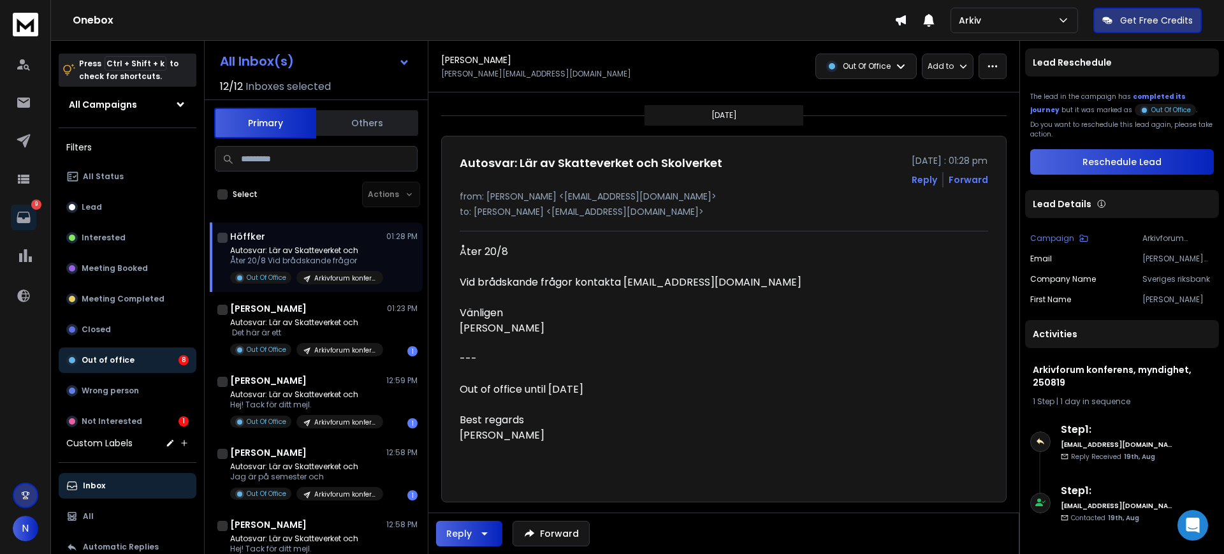
click at [999, 71] on icon "button" at bounding box center [992, 66] width 11 height 11
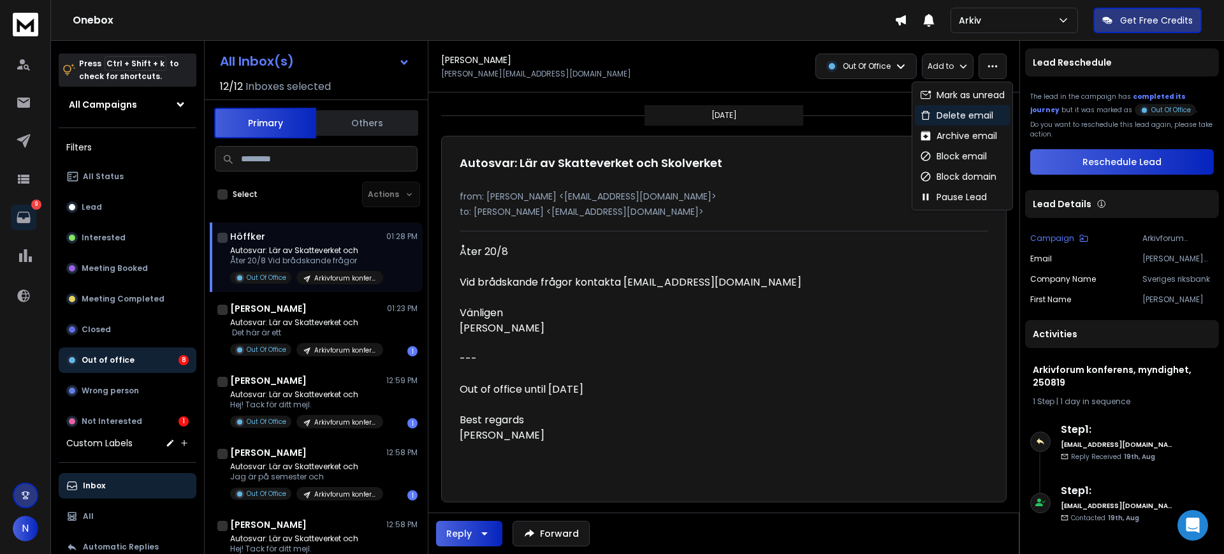
click at [978, 105] on div "Delete email" at bounding box center [962, 115] width 95 height 20
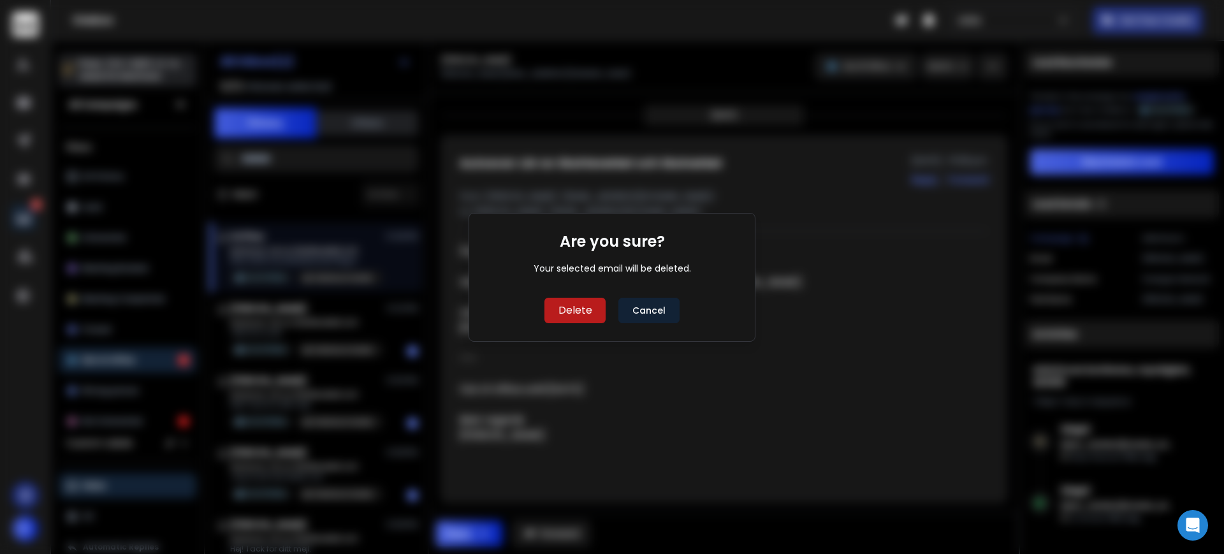
click at [571, 307] on button "Delete" at bounding box center [575, 311] width 61 height 26
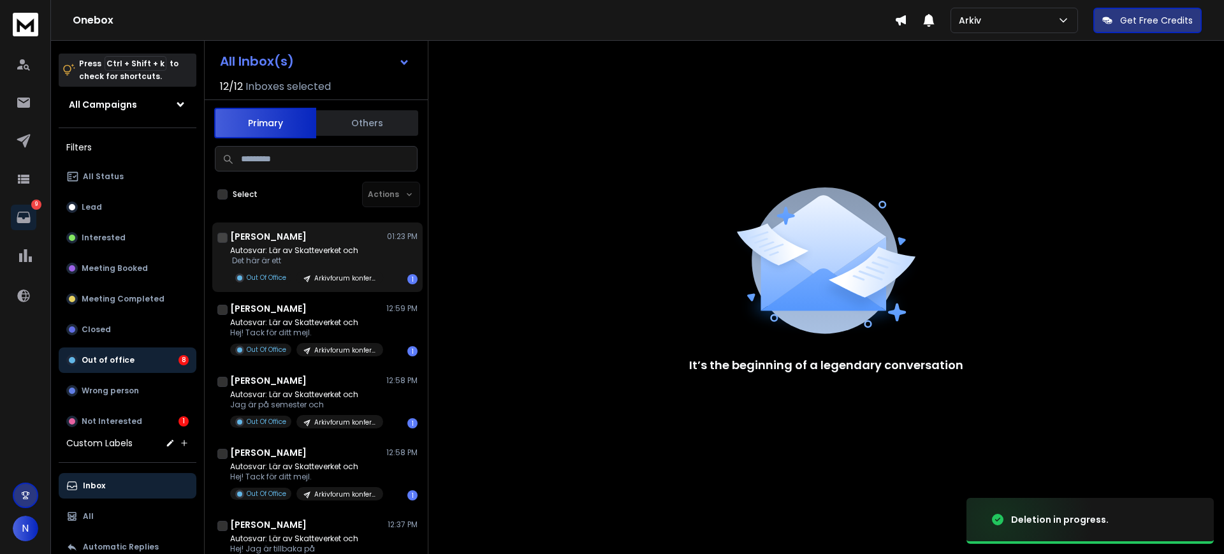
click at [344, 252] on p "Autosvar: Lär av Skatteverket och" at bounding box center [306, 250] width 153 height 10
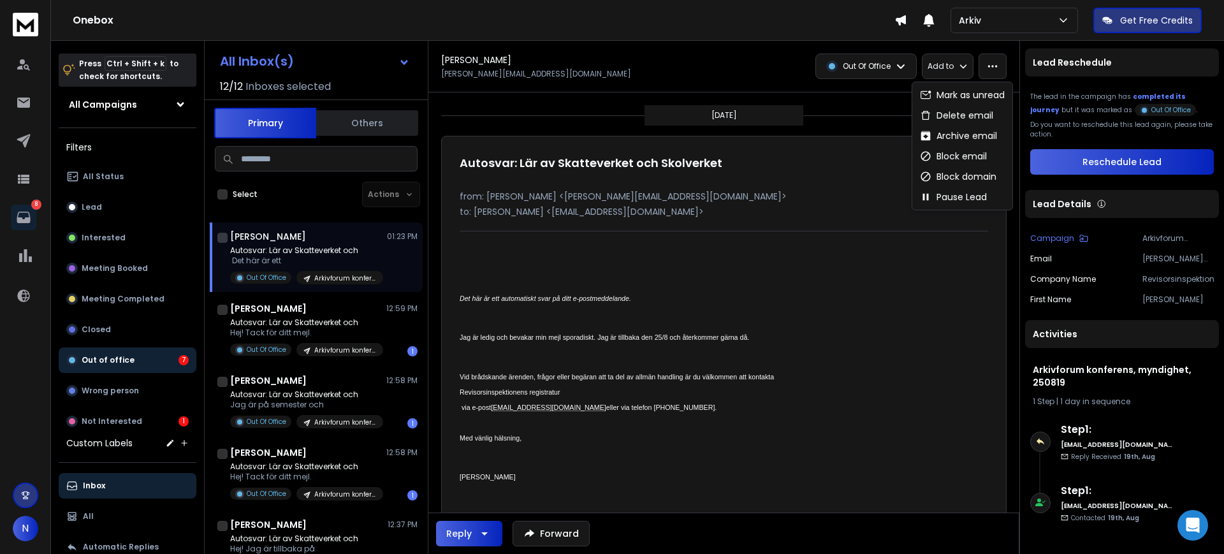
click at [999, 64] on icon "button" at bounding box center [992, 66] width 11 height 11
click at [964, 115] on div "Delete email" at bounding box center [956, 115] width 73 height 13
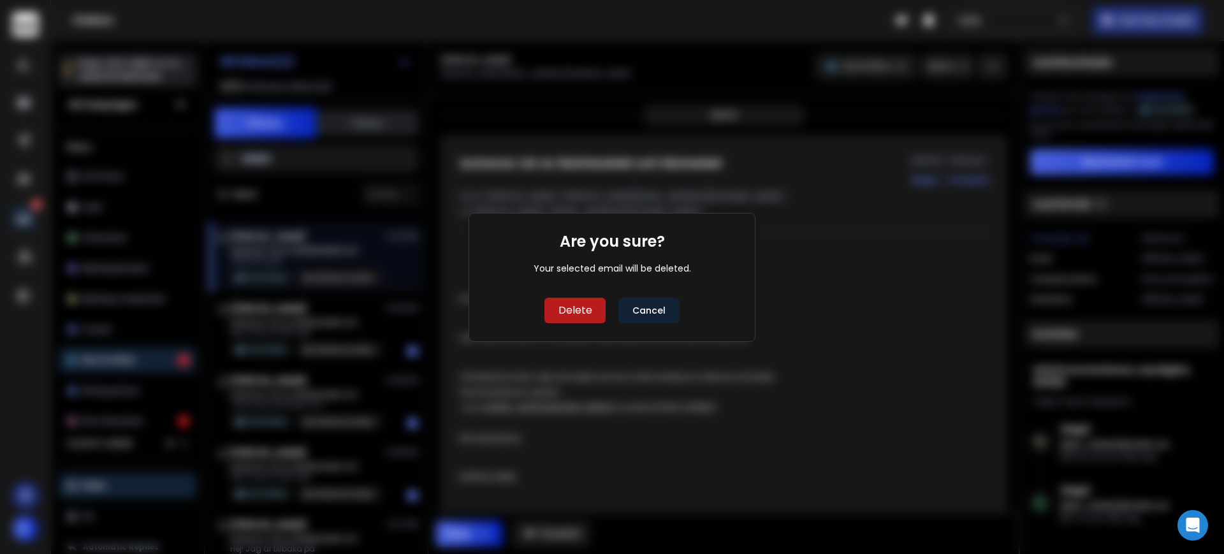
click at [564, 304] on button "Delete" at bounding box center [575, 311] width 61 height 26
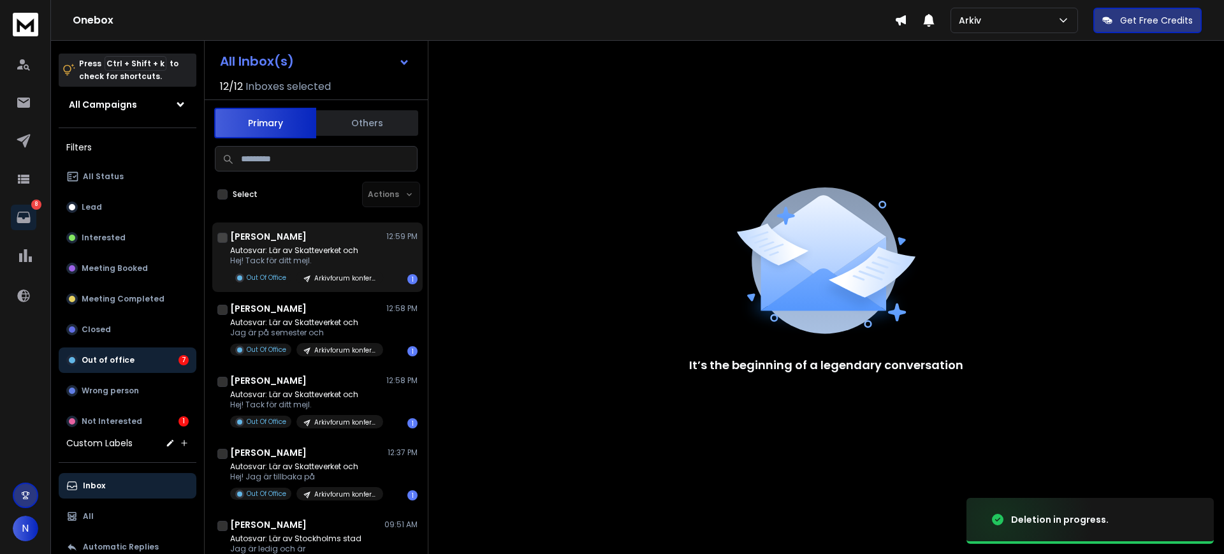
click at [320, 254] on p "Autosvar: Lär av Skatteverket och" at bounding box center [306, 250] width 153 height 10
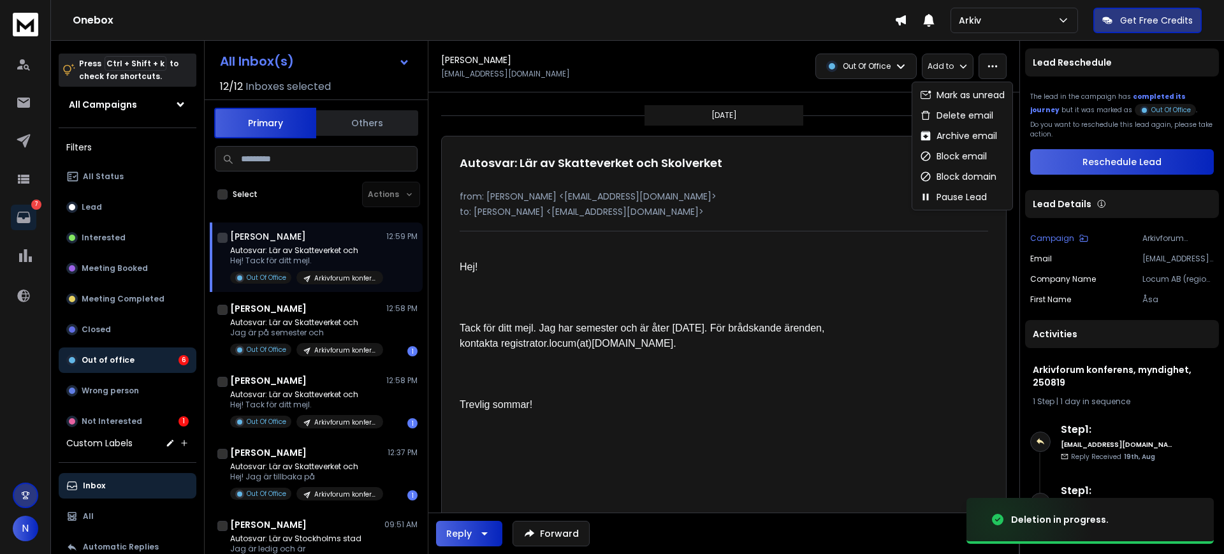
click at [999, 63] on icon "button" at bounding box center [992, 66] width 11 height 11
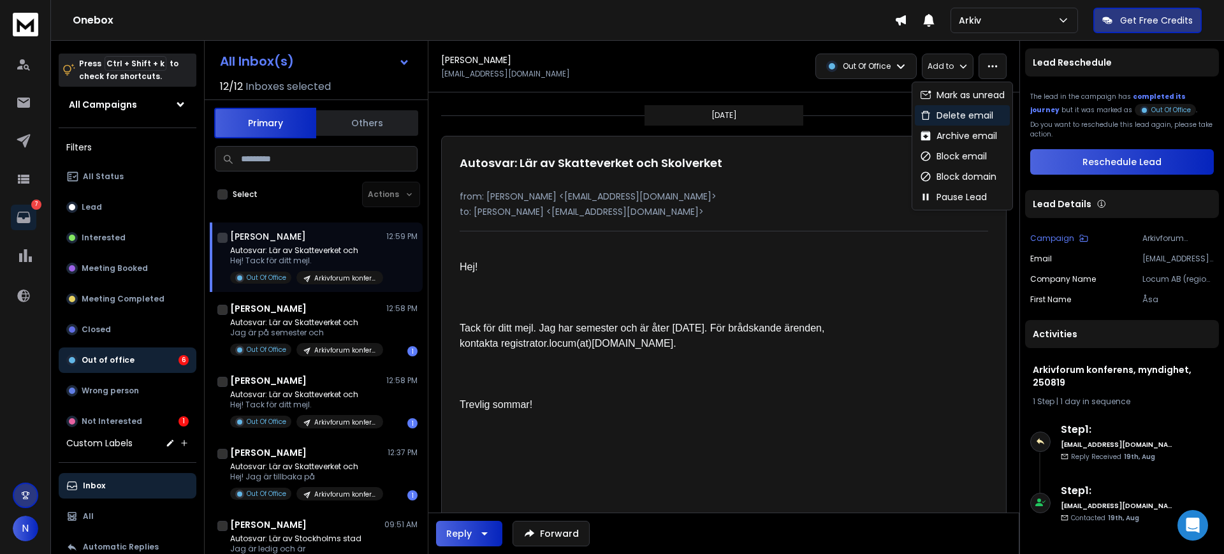
click at [988, 114] on div "Delete email" at bounding box center [956, 115] width 73 height 13
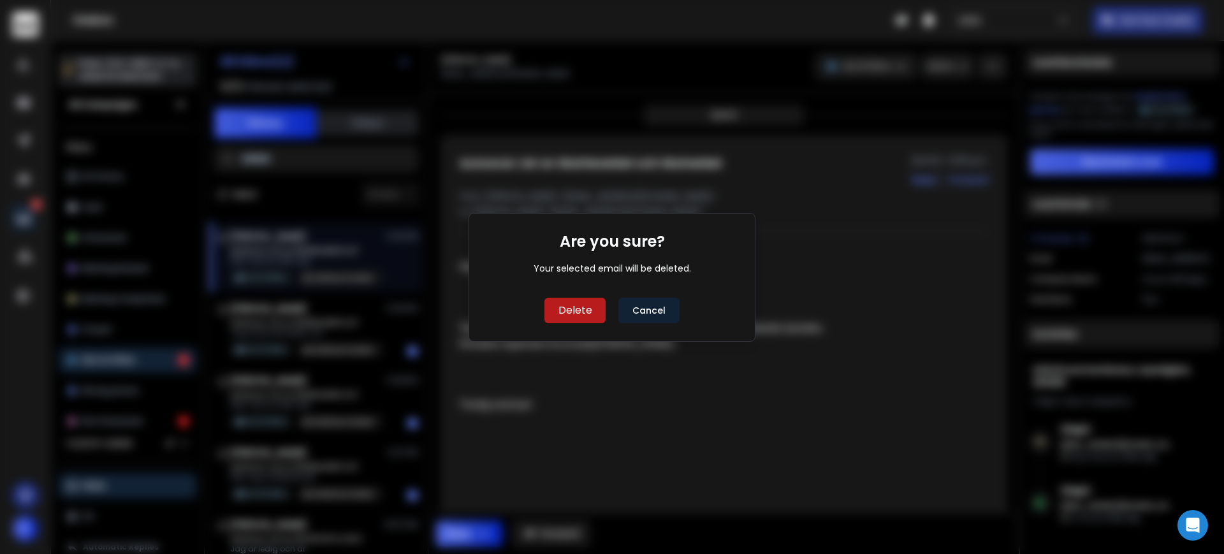
click at [590, 309] on button "Delete" at bounding box center [575, 311] width 61 height 26
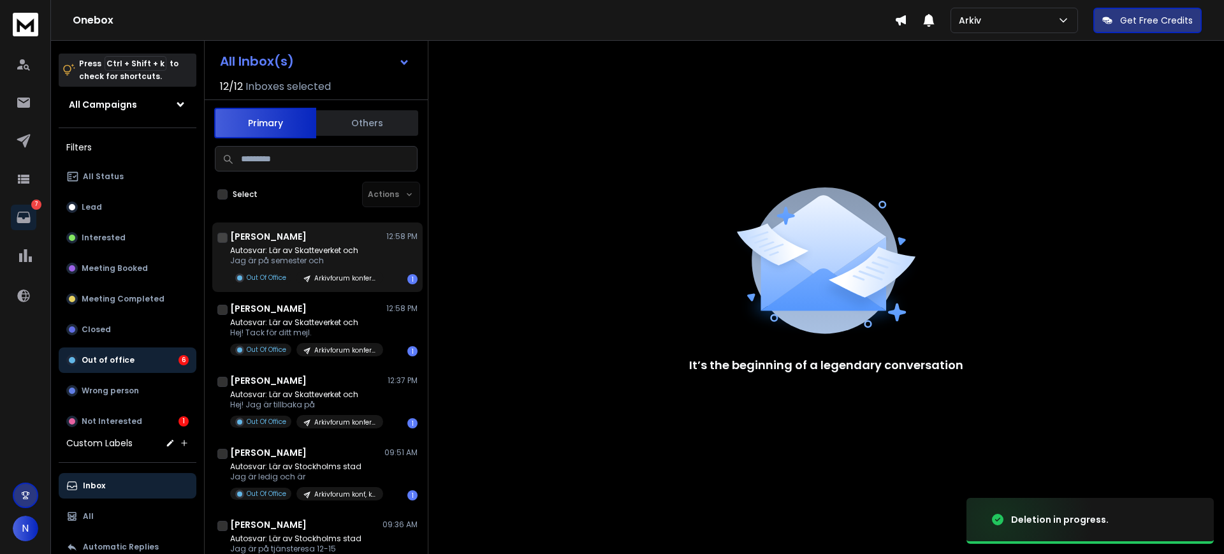
click at [330, 251] on p "Autosvar: Lär av Skatteverket och" at bounding box center [306, 250] width 153 height 10
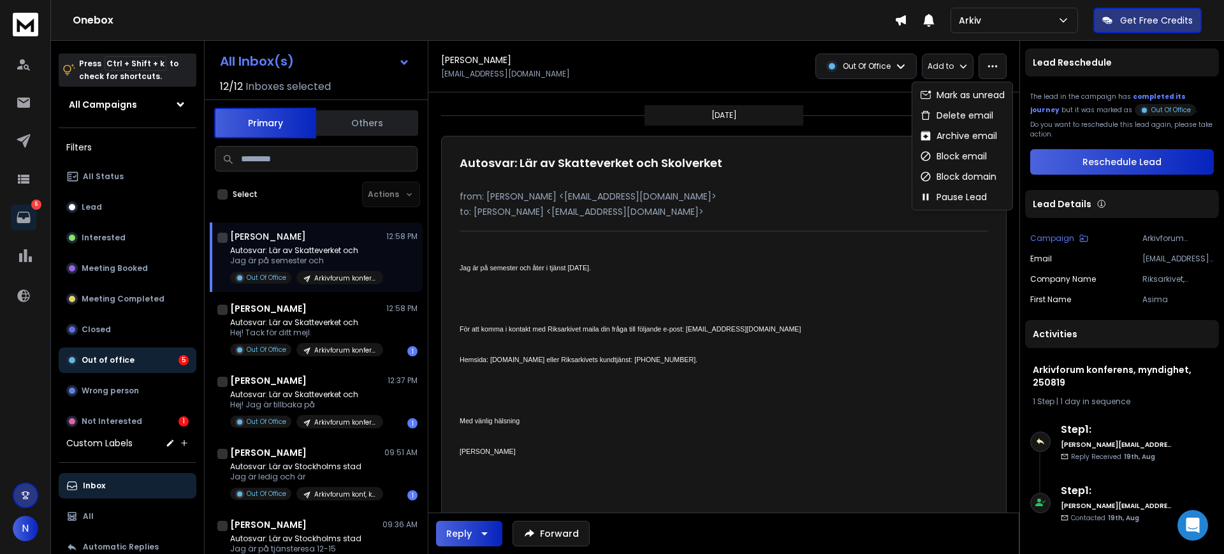
click at [1007, 65] on button "button" at bounding box center [993, 67] width 28 height 26
click at [988, 106] on div "Delete email" at bounding box center [962, 115] width 95 height 20
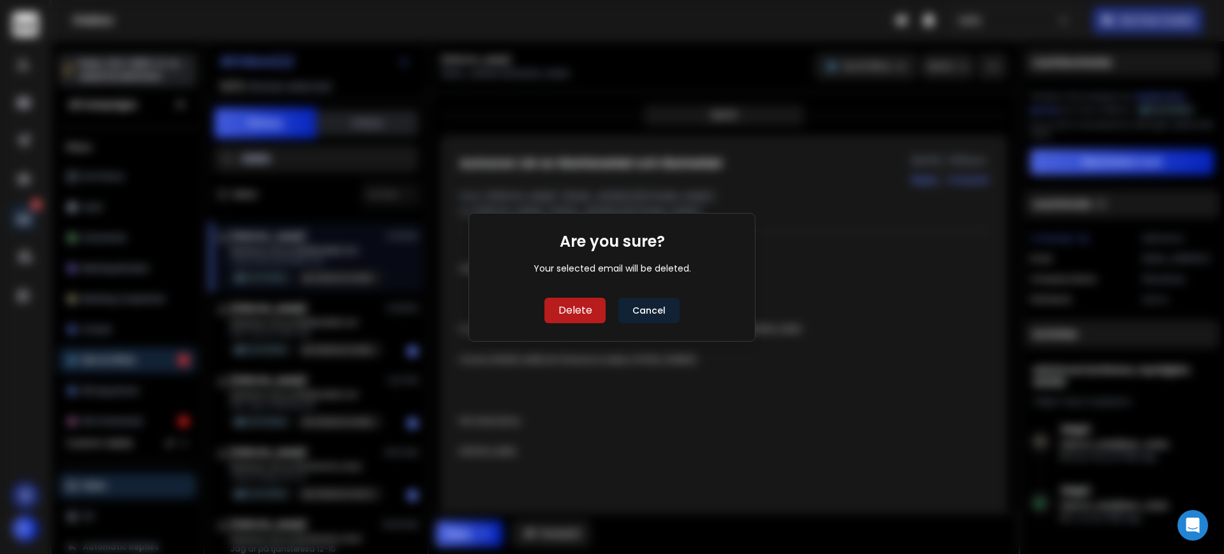
click at [584, 309] on button "Delete" at bounding box center [575, 311] width 61 height 26
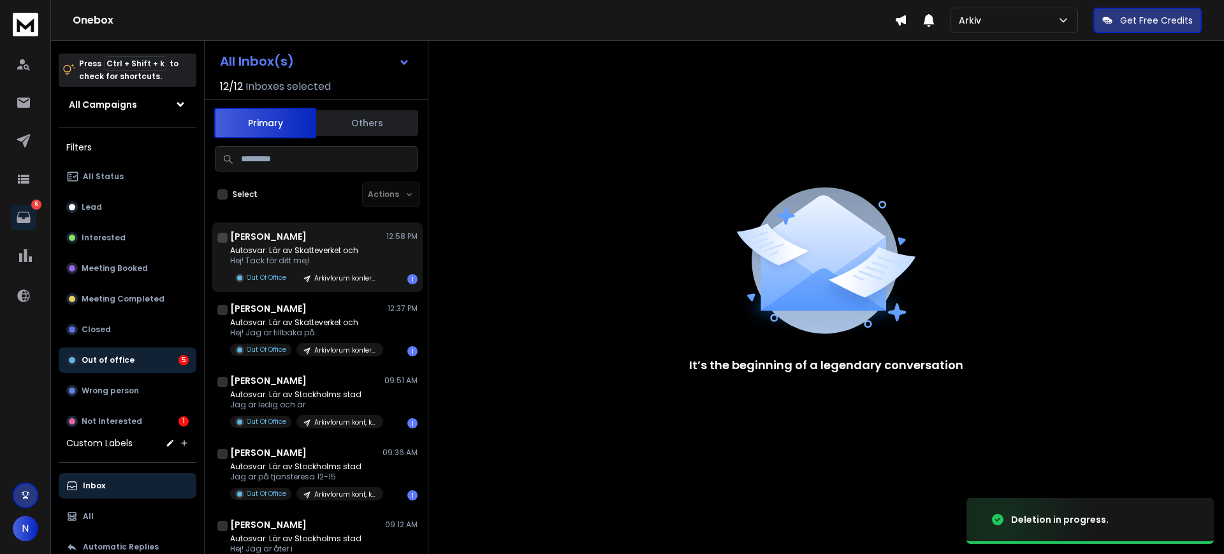
click at [302, 254] on p "Autosvar: Lär av Skatteverket och" at bounding box center [306, 250] width 153 height 10
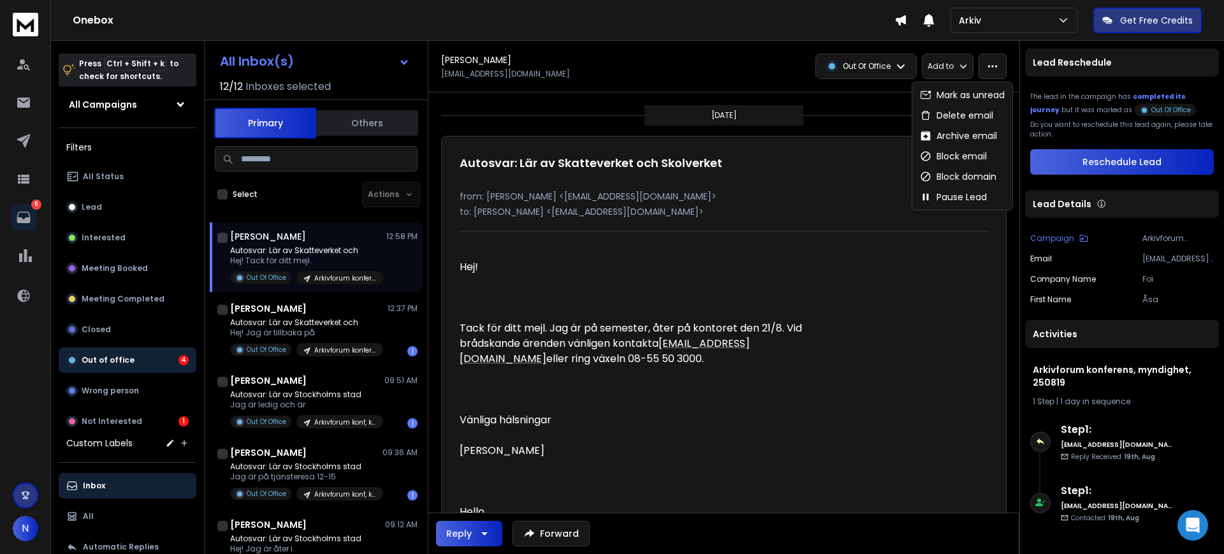
click at [999, 67] on icon "button" at bounding box center [992, 66] width 11 height 11
click at [976, 117] on div "Delete email" at bounding box center [956, 115] width 73 height 13
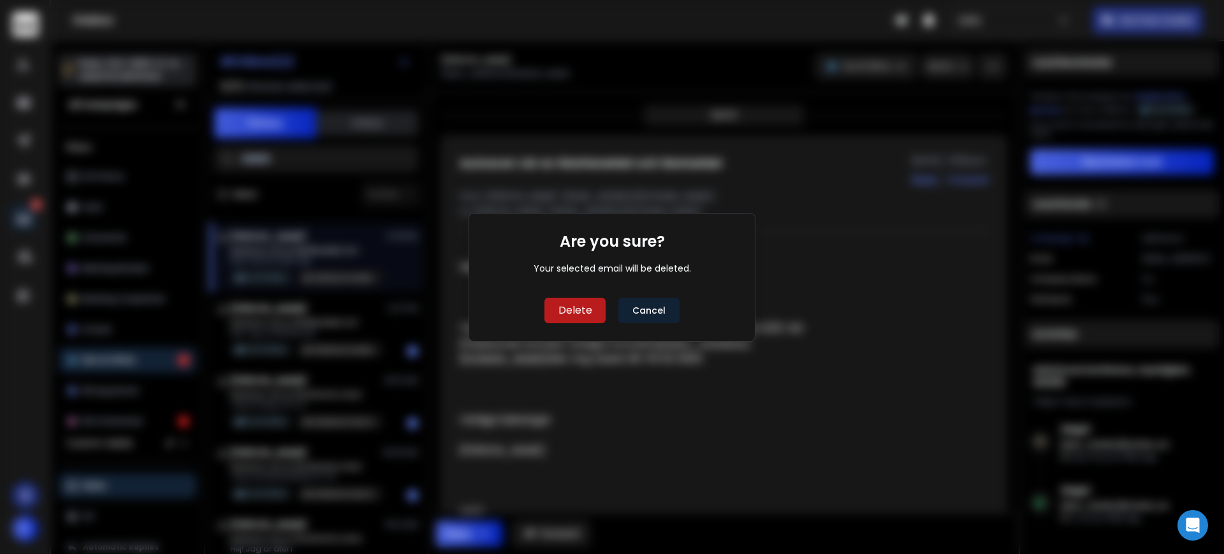
click at [589, 309] on button "Delete" at bounding box center [575, 311] width 61 height 26
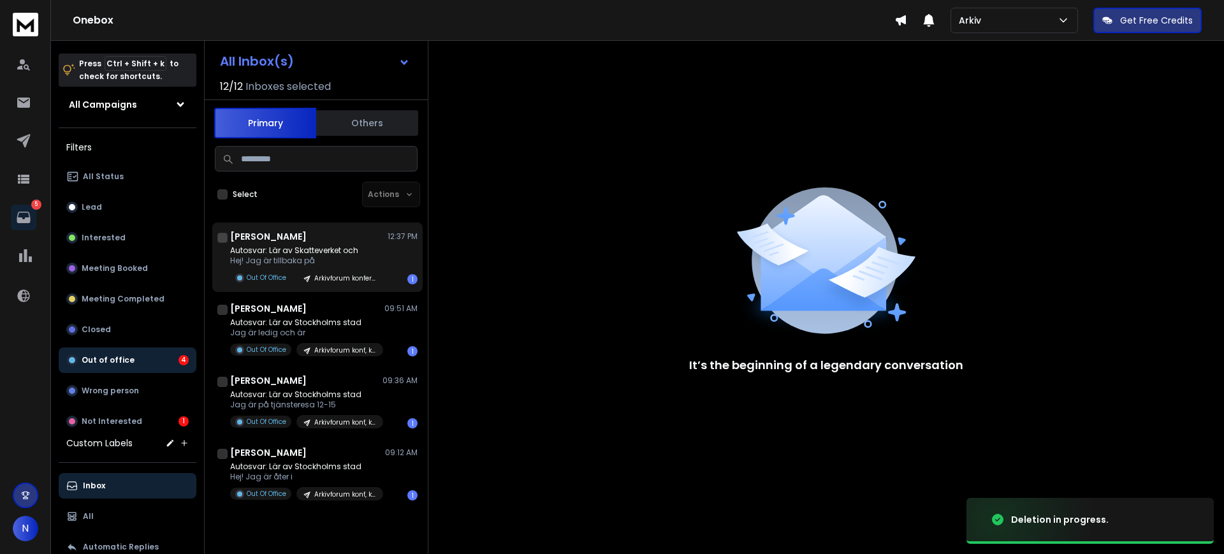
click at [322, 251] on p "Autosvar: Lär av Skatteverket och" at bounding box center [306, 250] width 153 height 10
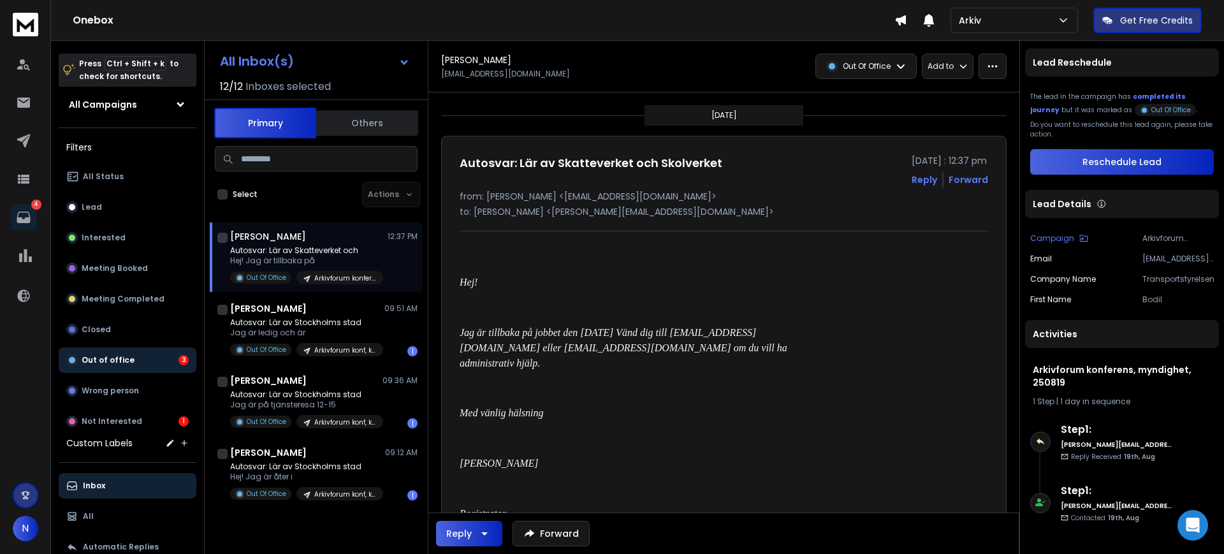
click at [999, 63] on icon "button" at bounding box center [992, 66] width 11 height 11
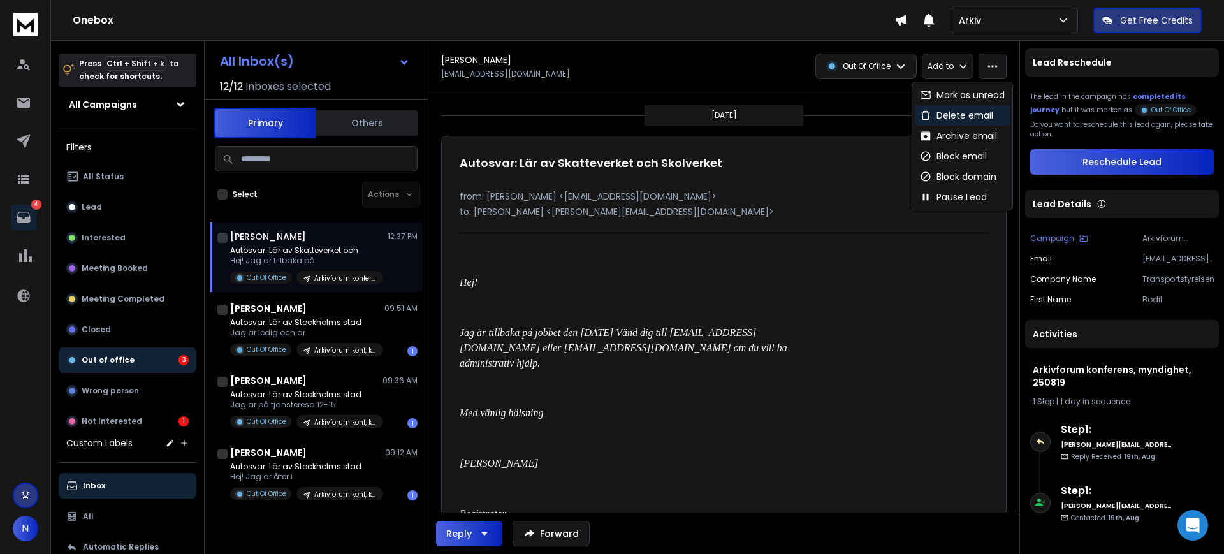
click at [973, 122] on div "Delete email" at bounding box center [962, 115] width 95 height 20
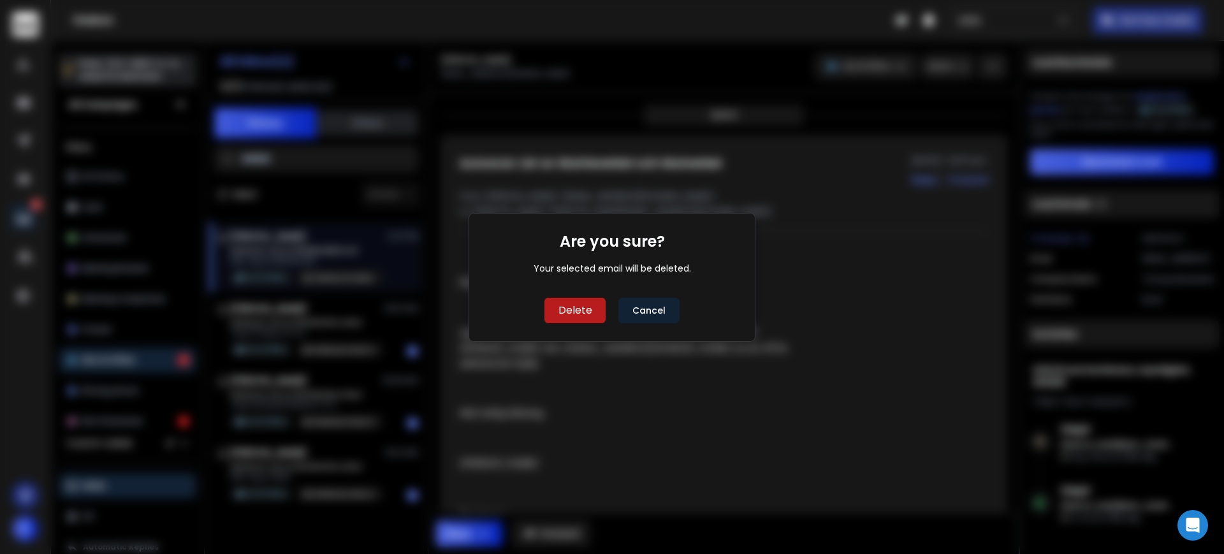
click at [571, 309] on button "Delete" at bounding box center [575, 311] width 61 height 26
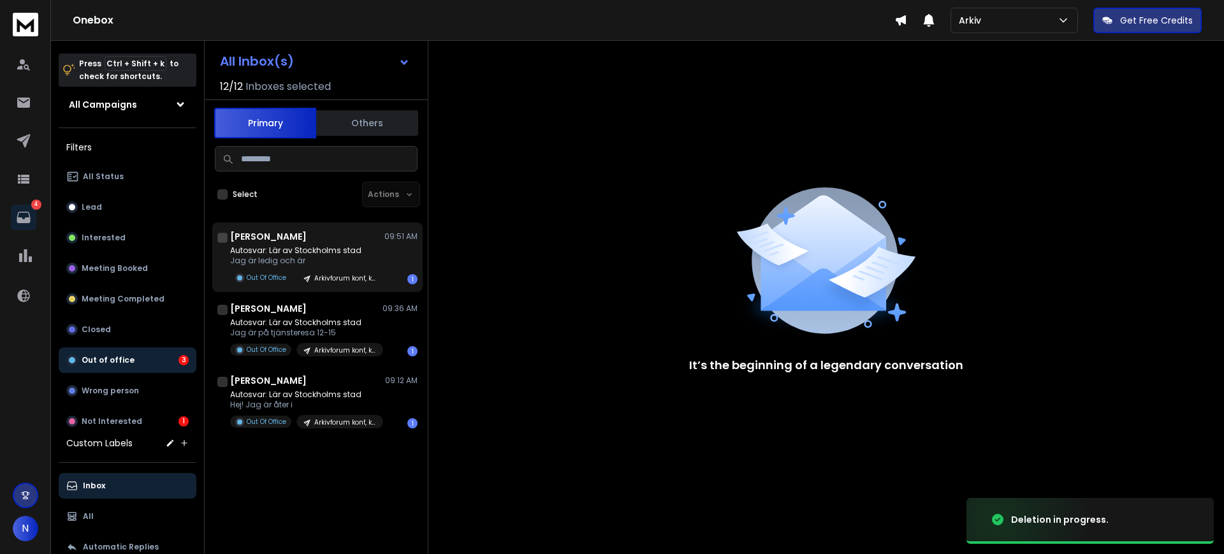
click at [305, 261] on p "Jag är ledig och är" at bounding box center [306, 261] width 153 height 10
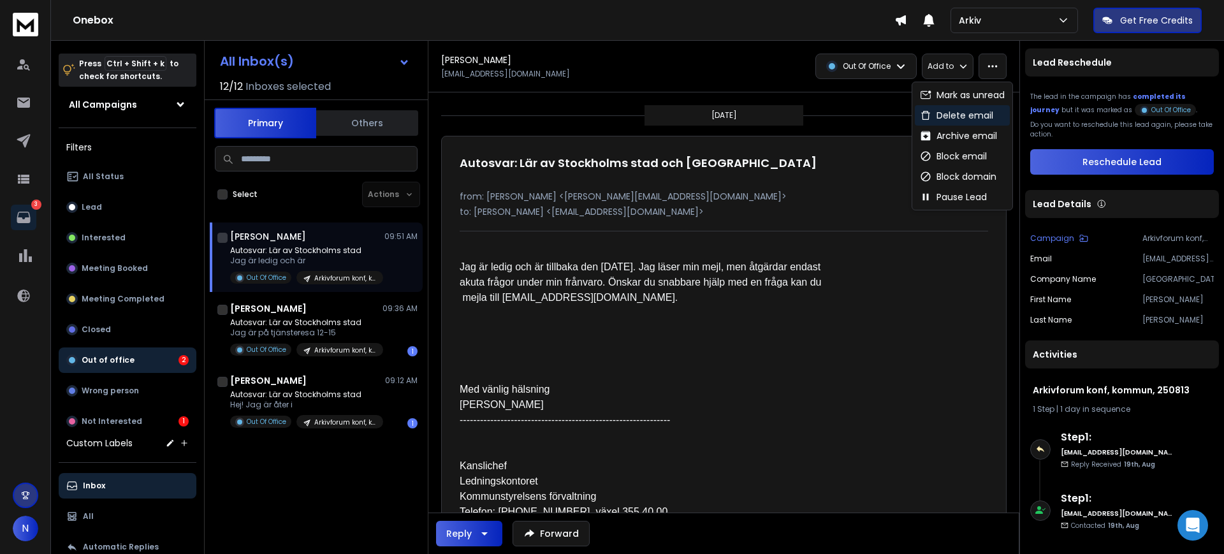
click at [973, 122] on body "Get only verified leads with our AI-powered Lead Finder, starting at $22/mo Try…" at bounding box center [612, 277] width 1224 height 554
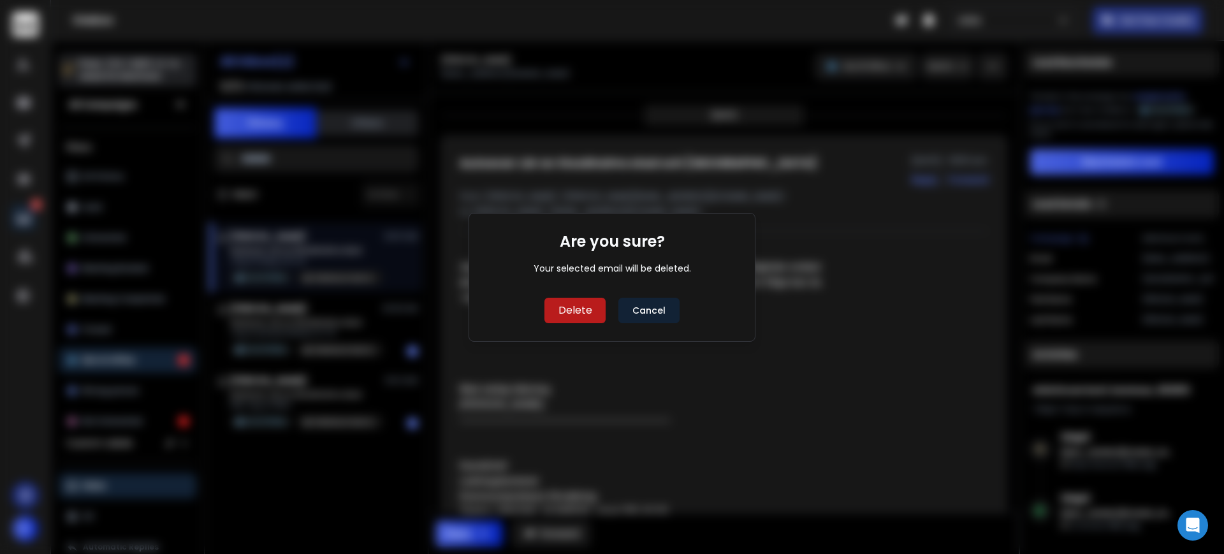
click at [575, 309] on button "Delete" at bounding box center [575, 311] width 61 height 26
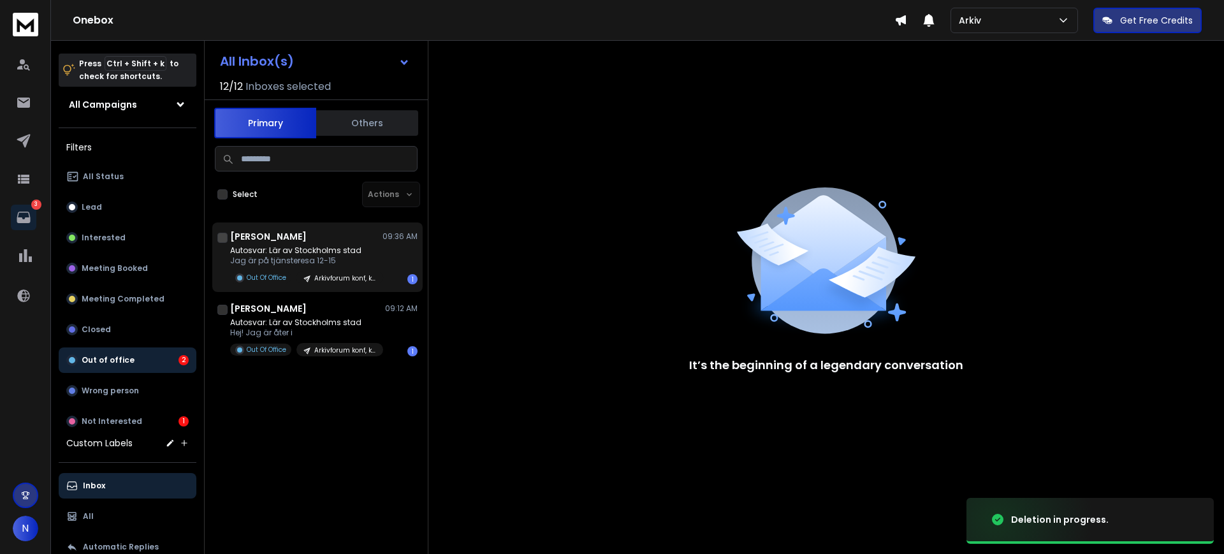
click at [342, 256] on p "Jag är på tjänsteresa 12-15" at bounding box center [306, 261] width 153 height 10
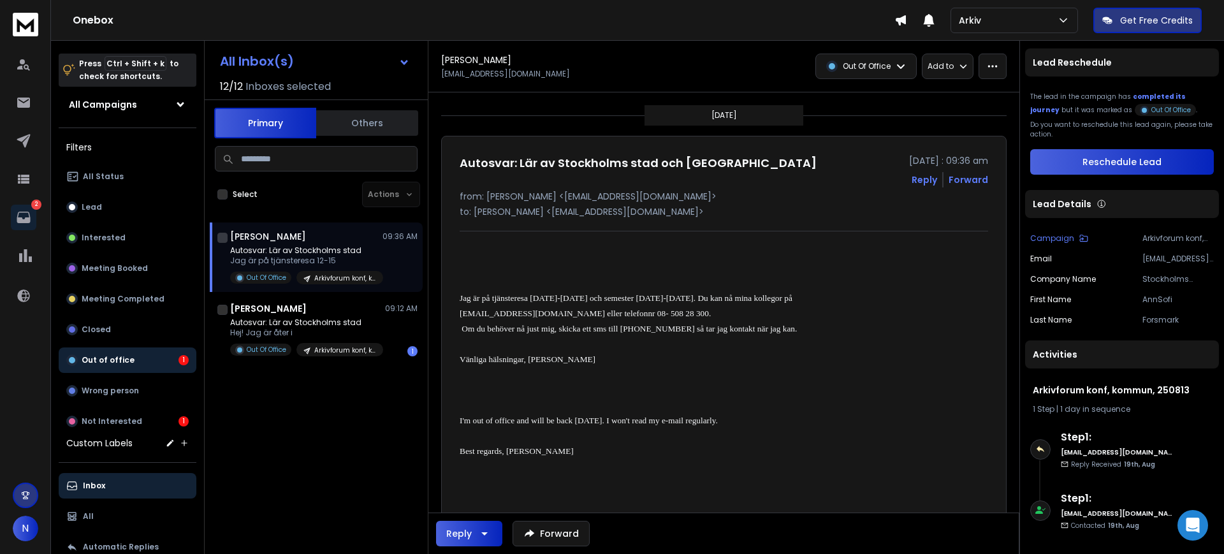
click at [998, 66] on icon "button" at bounding box center [993, 66] width 10 height 2
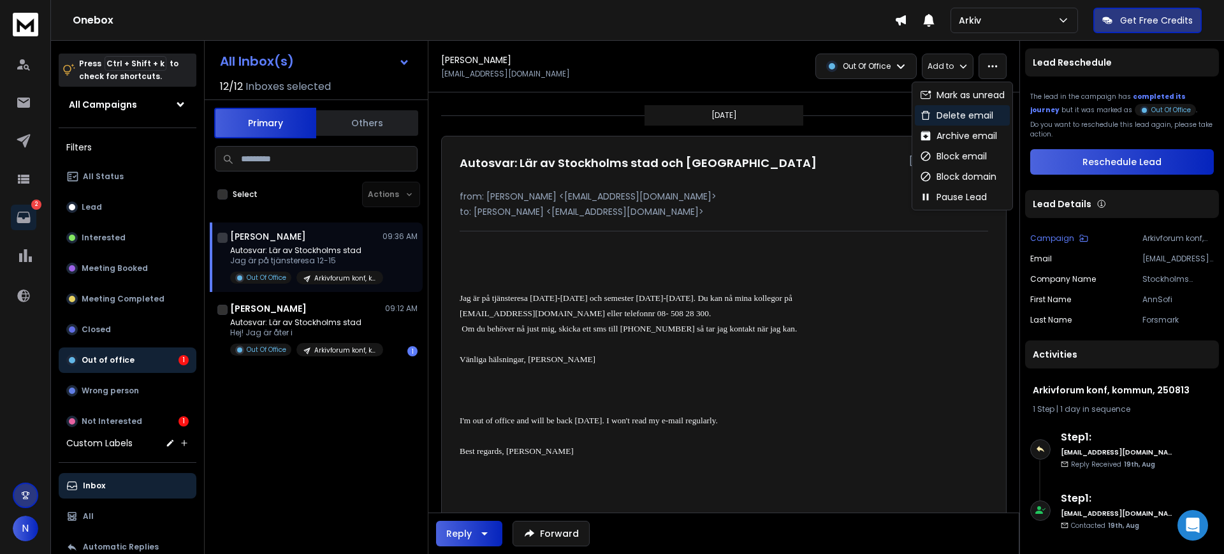
click at [990, 108] on div "Delete email" at bounding box center [962, 115] width 95 height 20
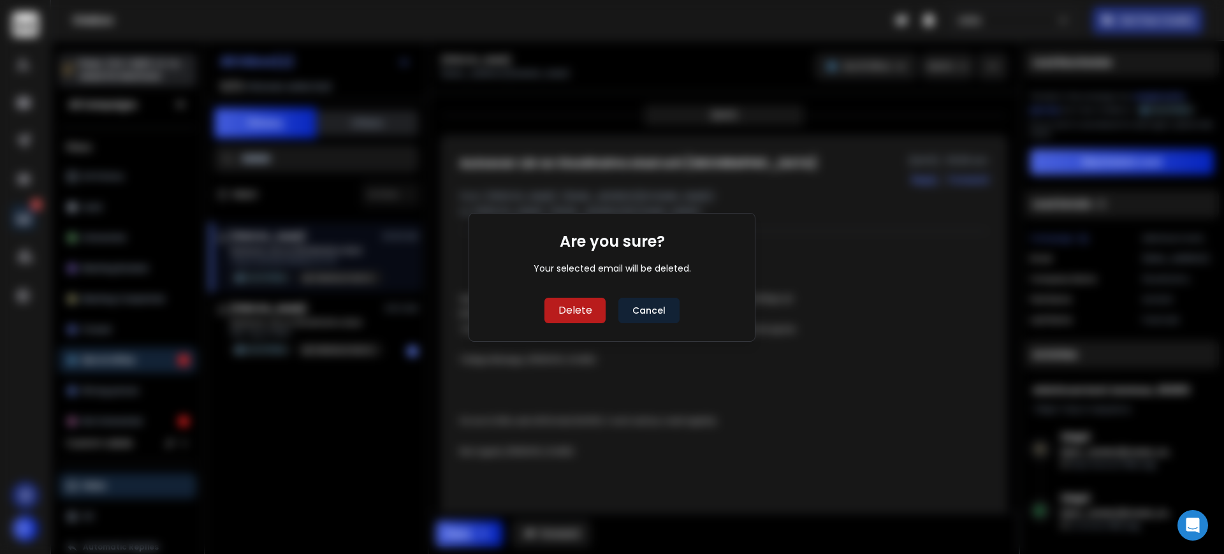
click at [580, 305] on button "Delete" at bounding box center [575, 311] width 61 height 26
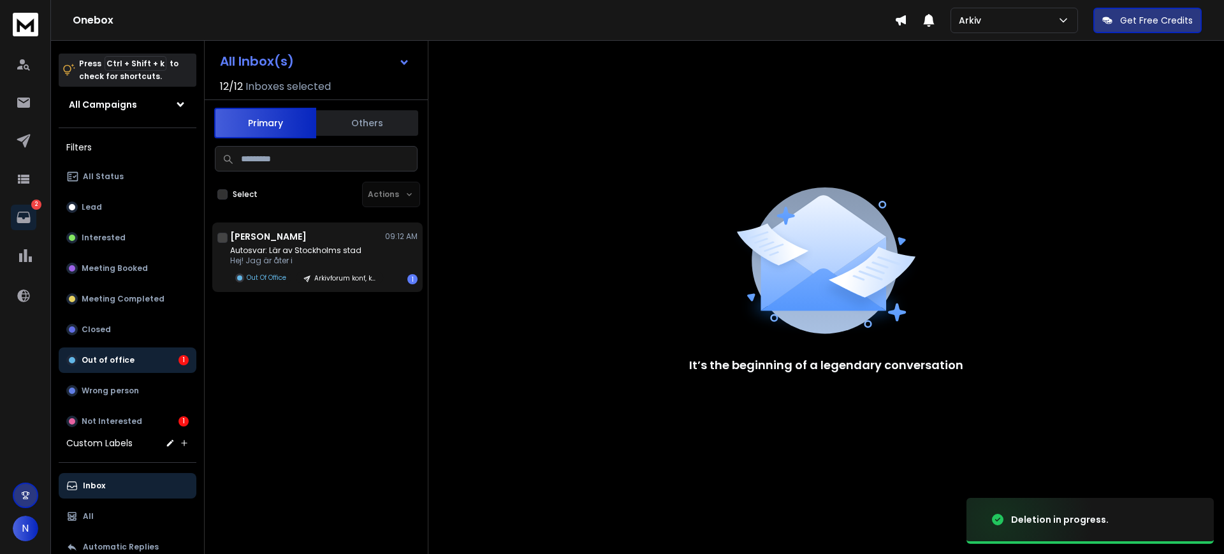
click at [328, 251] on p "Autosvar: Lär av Stockholms stad" at bounding box center [306, 250] width 153 height 10
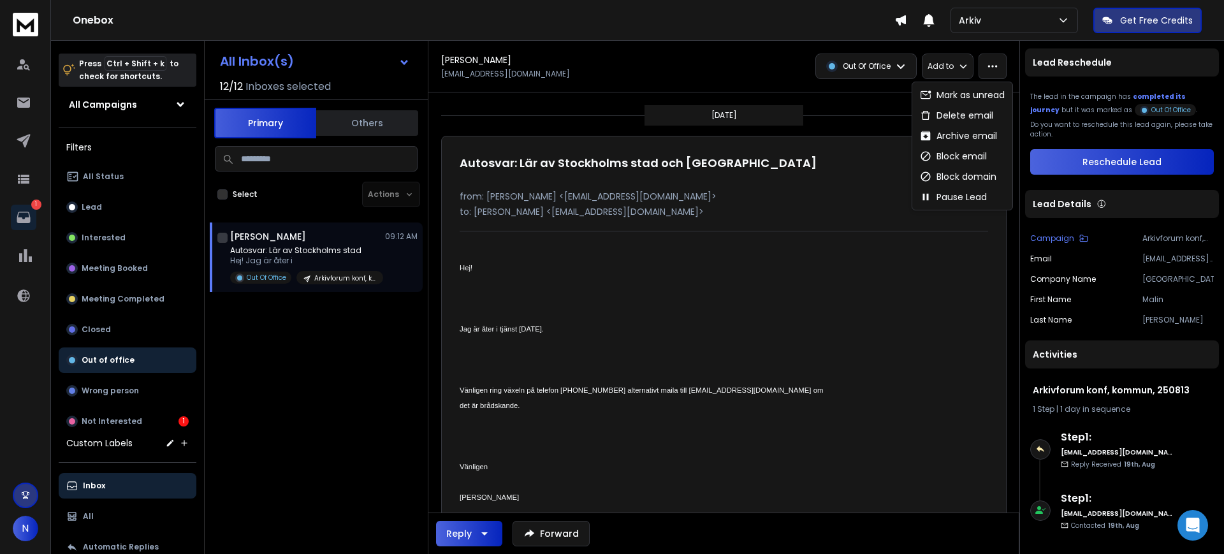
click at [999, 74] on button "button" at bounding box center [993, 67] width 28 height 26
click at [981, 117] on div "Delete email" at bounding box center [956, 115] width 73 height 13
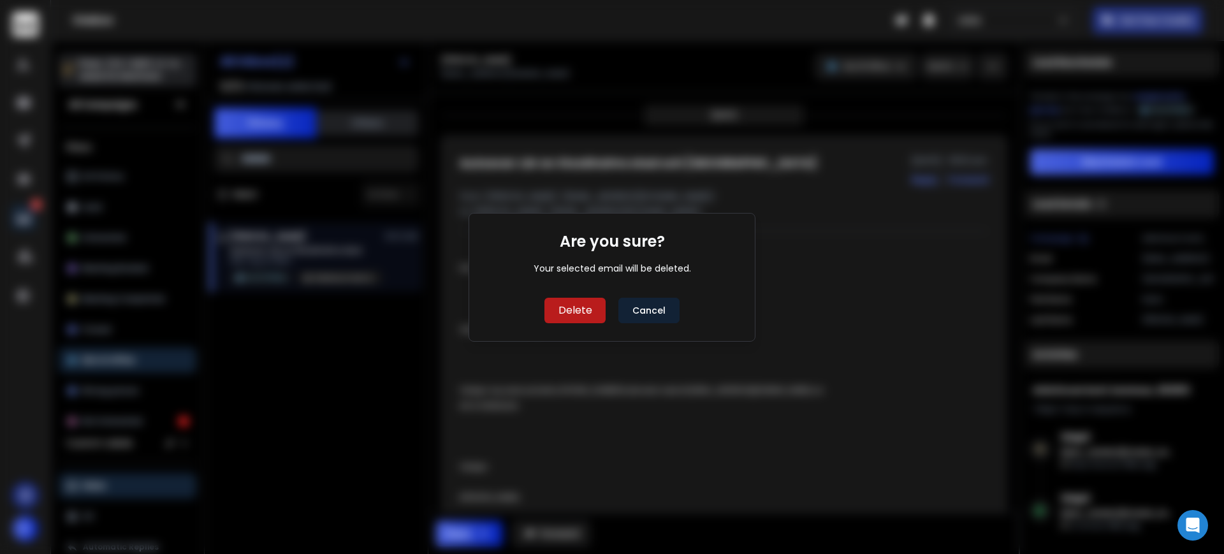
click at [583, 315] on button "Delete" at bounding box center [575, 311] width 61 height 26
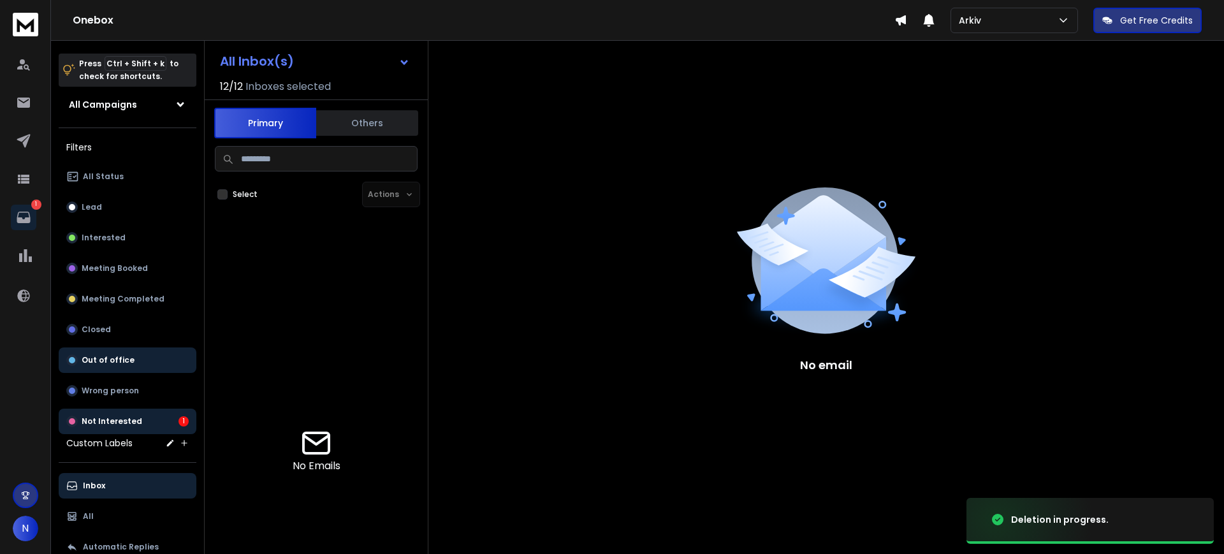
click at [104, 427] on div "Not Interested" at bounding box center [104, 421] width 76 height 11
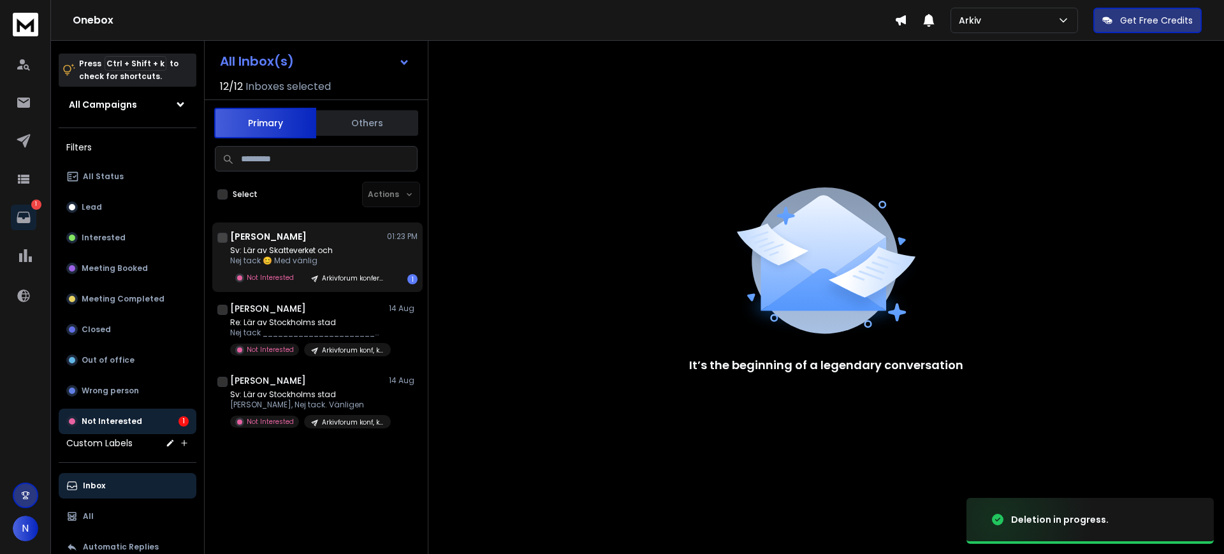
click at [297, 238] on h1 "Jenny Lagebjörk Nygren" at bounding box center [268, 236] width 77 height 13
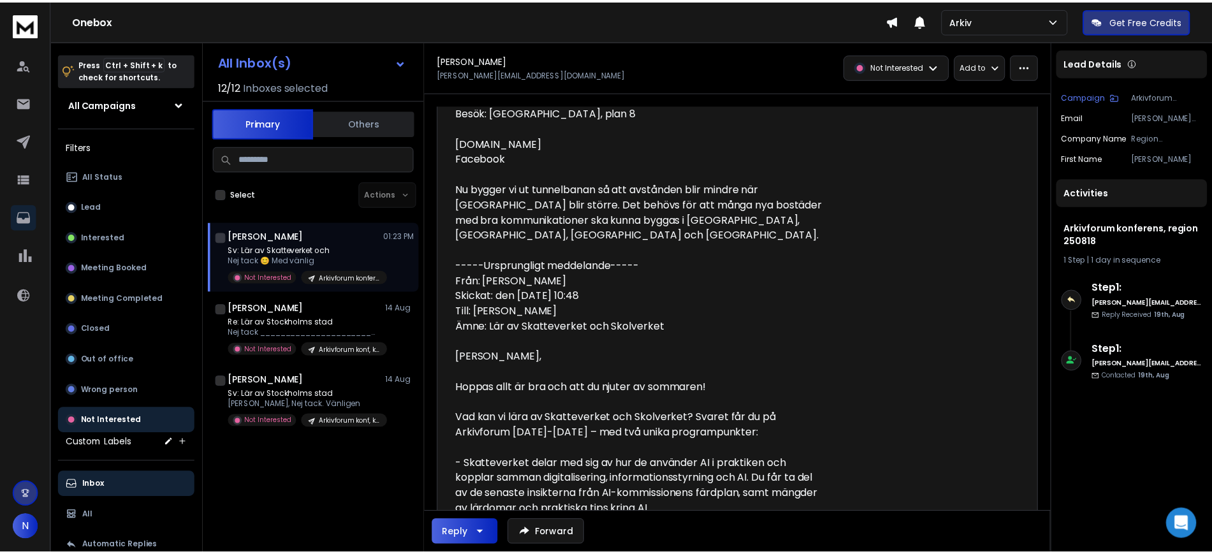
scroll to position [558, 0]
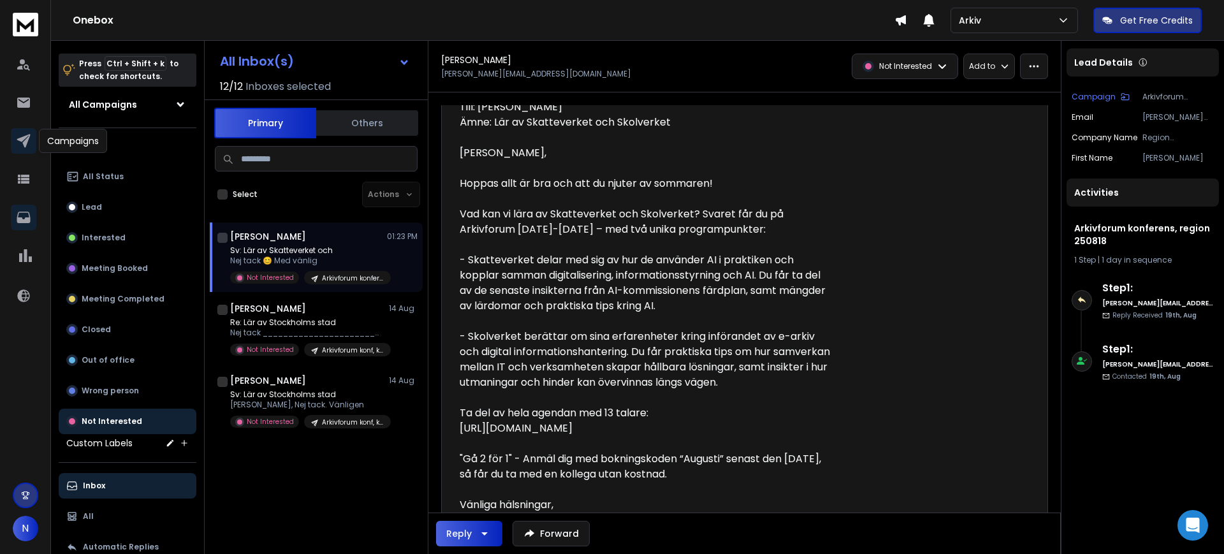
click at [26, 145] on icon at bounding box center [23, 140] width 13 height 13
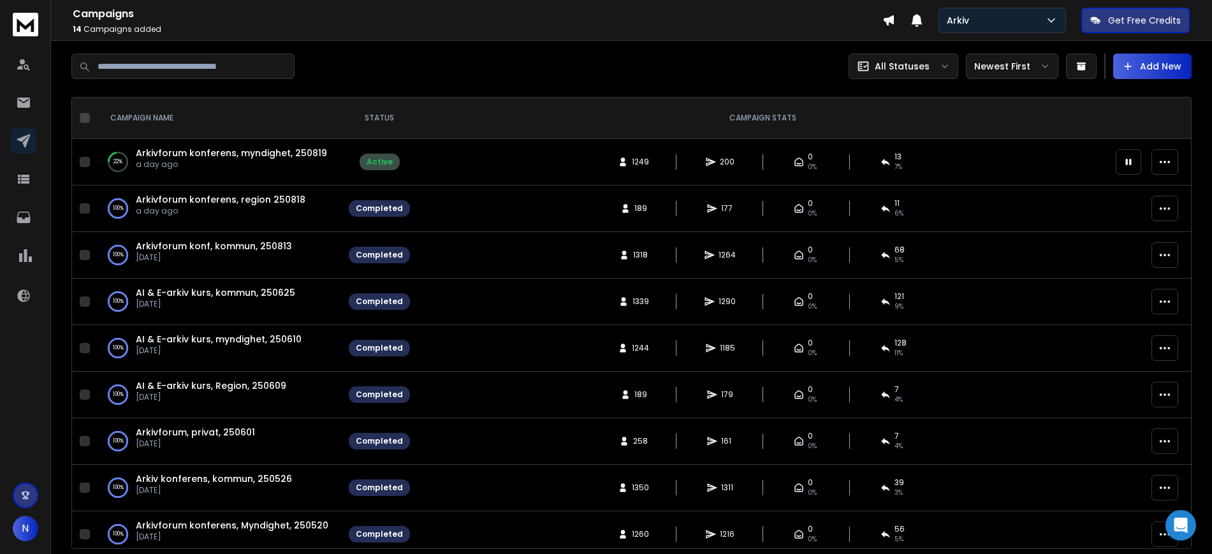
click at [1023, 27] on button "Arkiv" at bounding box center [1003, 21] width 128 height 26
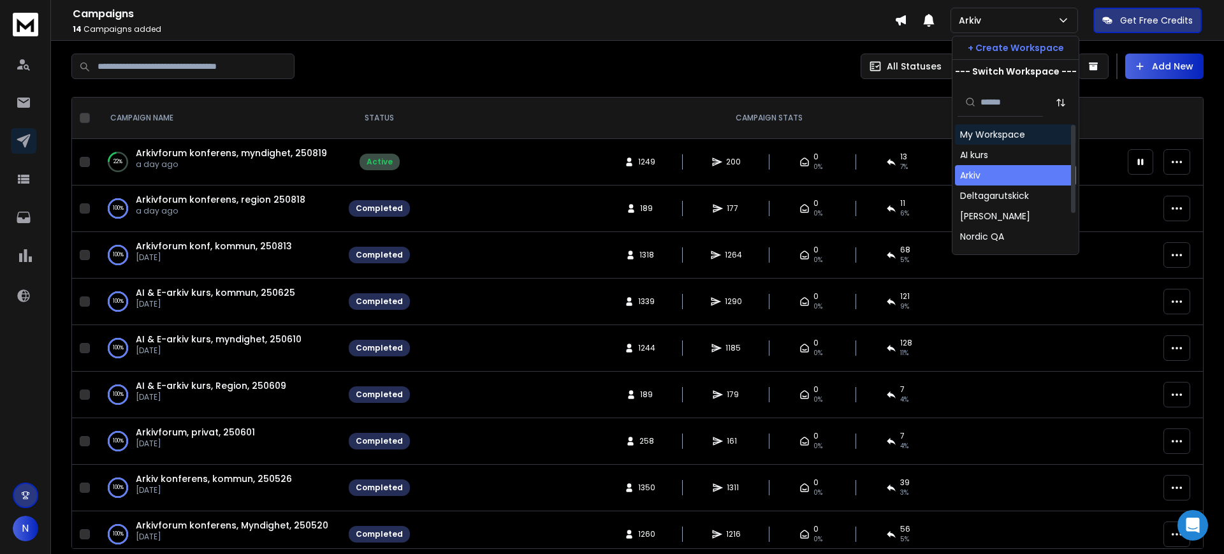
click at [1011, 133] on div "My Workspace" at bounding box center [992, 134] width 65 height 13
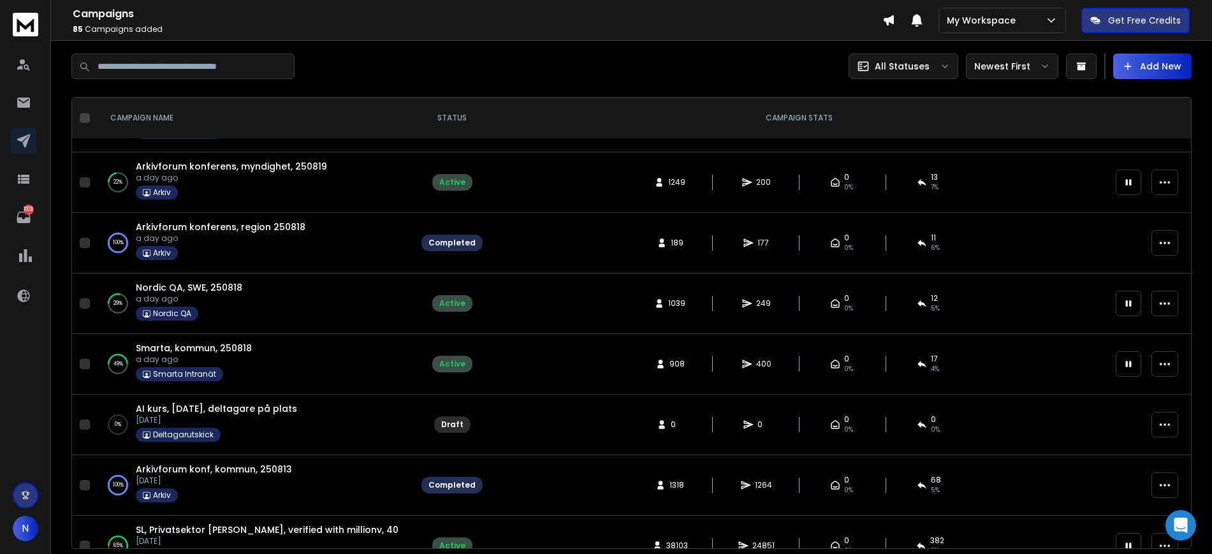
scroll to position [239, 0]
